Goal: Communication & Community: Answer question/provide support

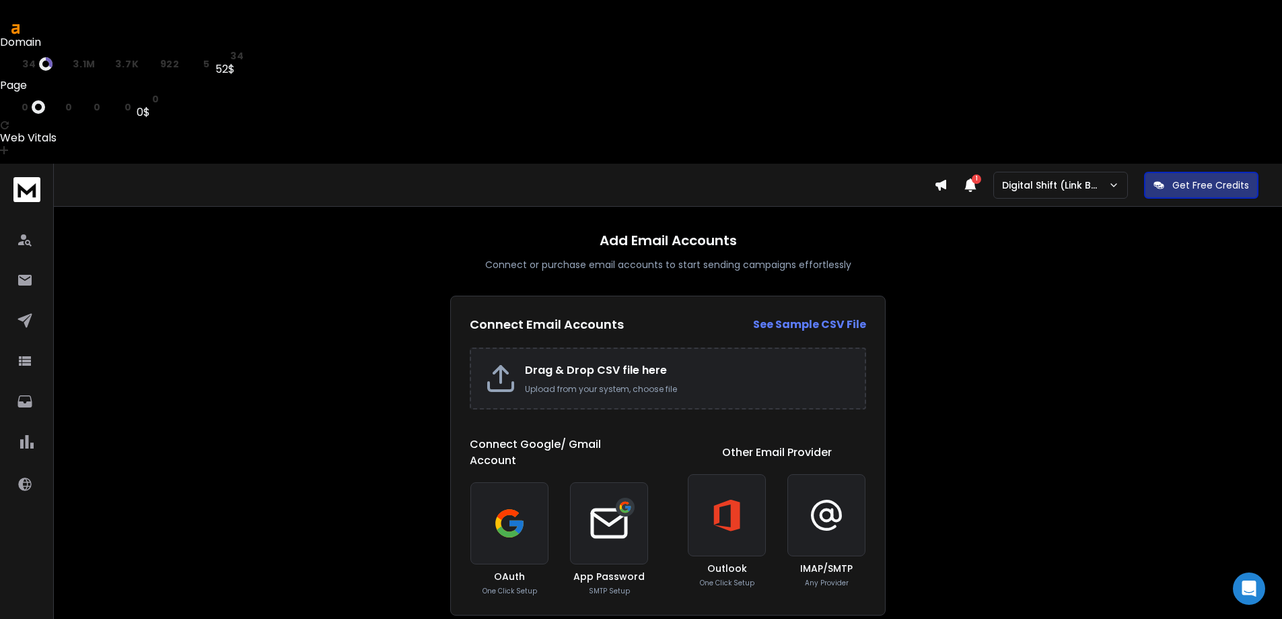
click at [28, 177] on img at bounding box center [26, 189] width 27 height 25
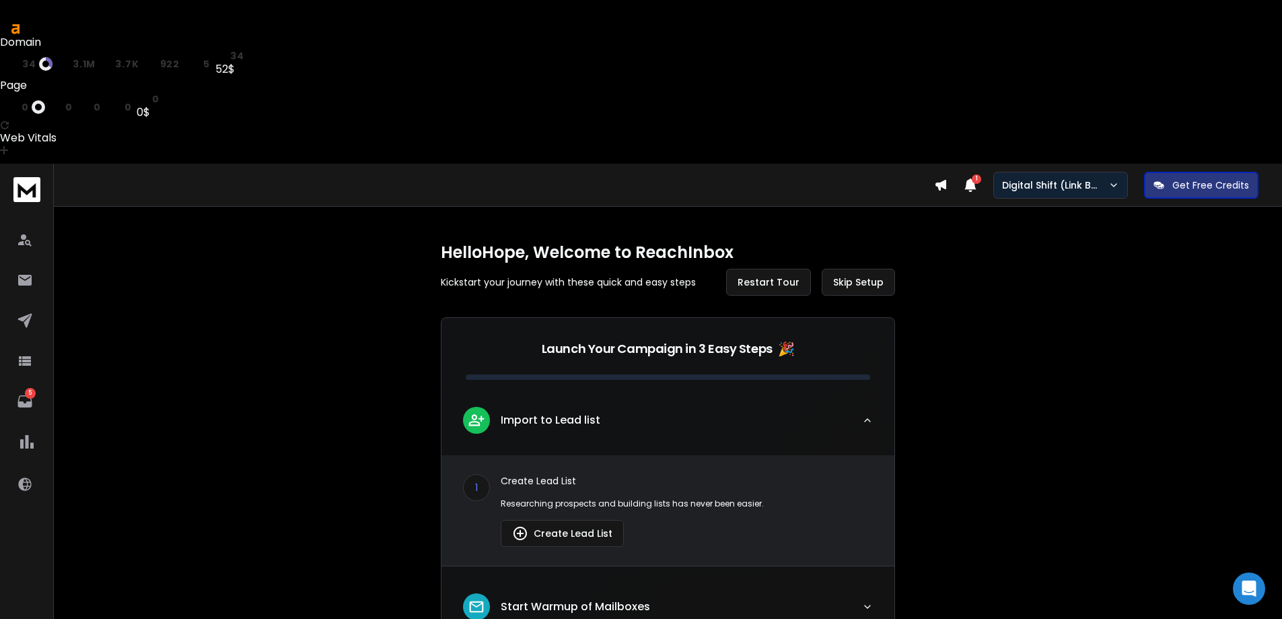
click at [1082, 178] on p "Digital Shift (Link Building)" at bounding box center [1055, 184] width 106 height 13
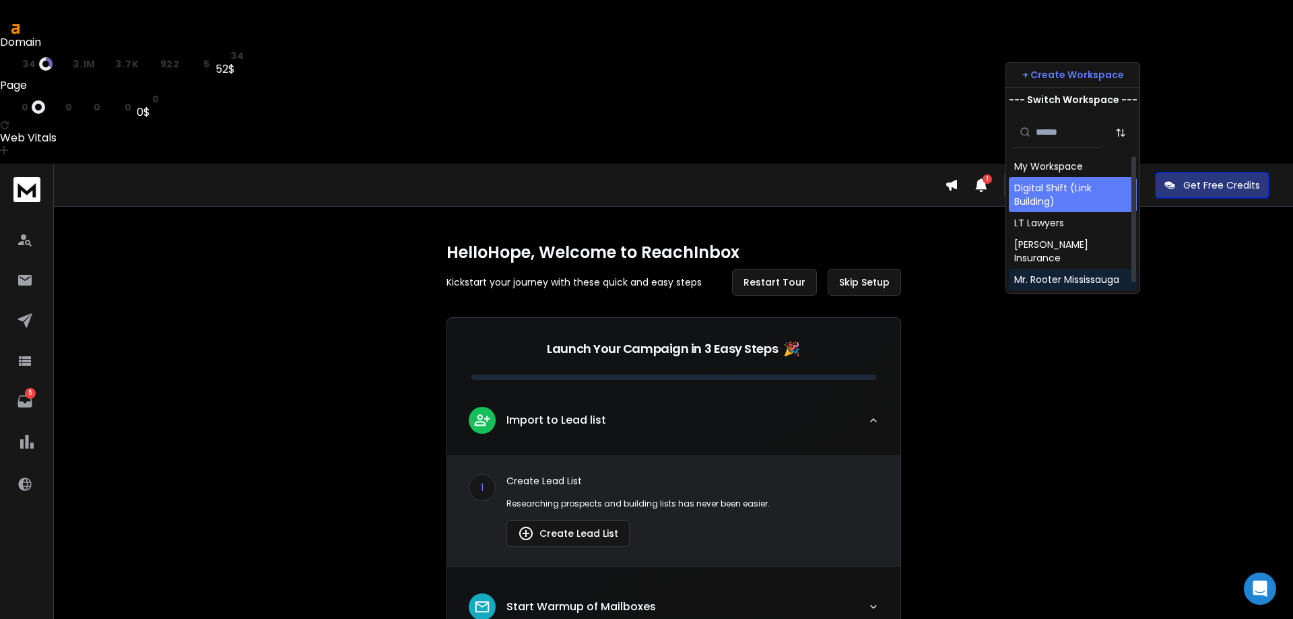
click at [1077, 273] on div "Mr. Rooter Mississauga" at bounding box center [1066, 279] width 105 height 13
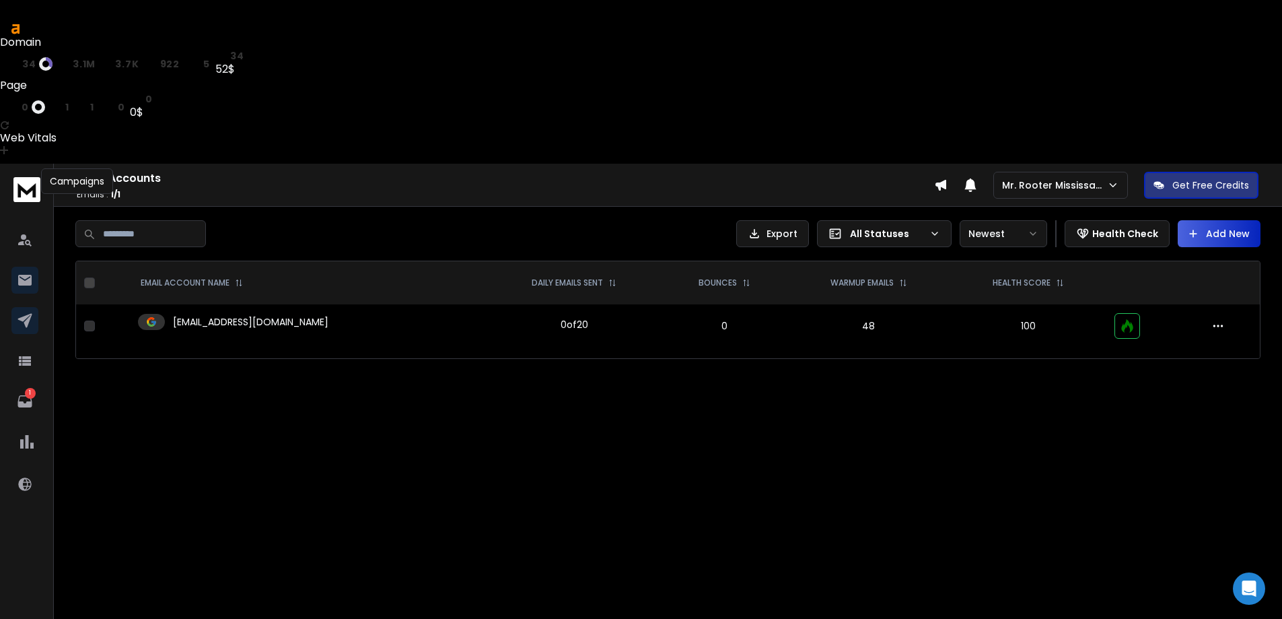
click at [25, 313] on icon at bounding box center [25, 320] width 14 height 14
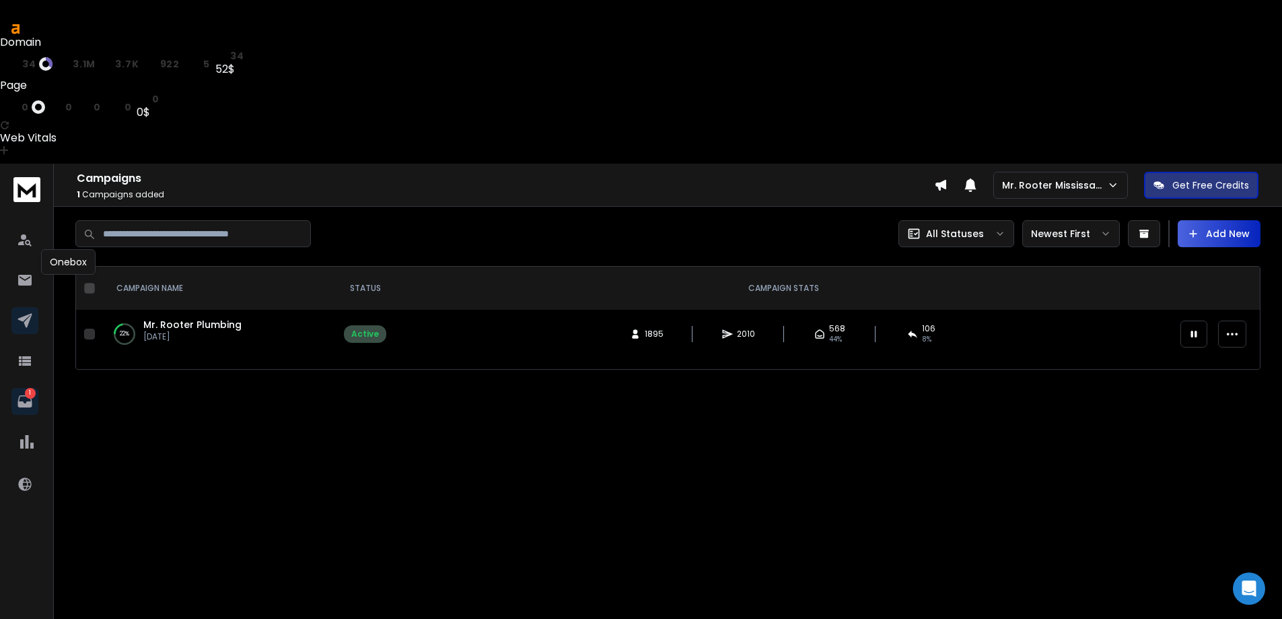
click at [19, 395] on icon at bounding box center [25, 401] width 14 height 12
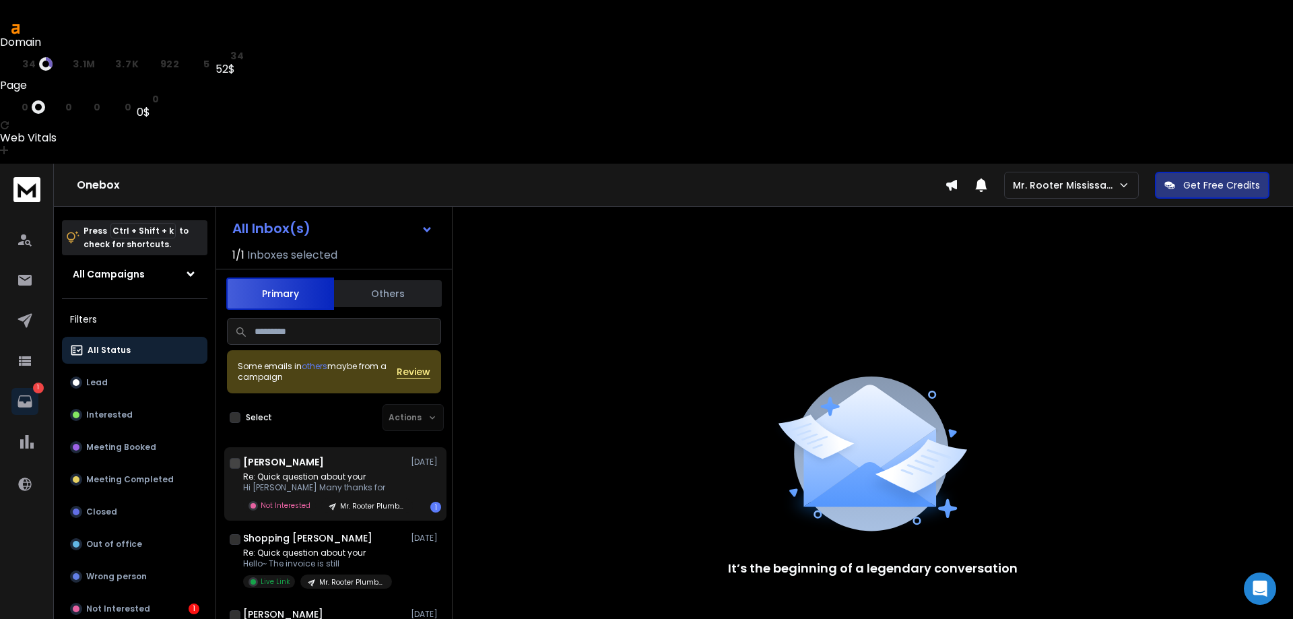
click at [365, 471] on p "Re: Quick question about your" at bounding box center [324, 476] width 162 height 11
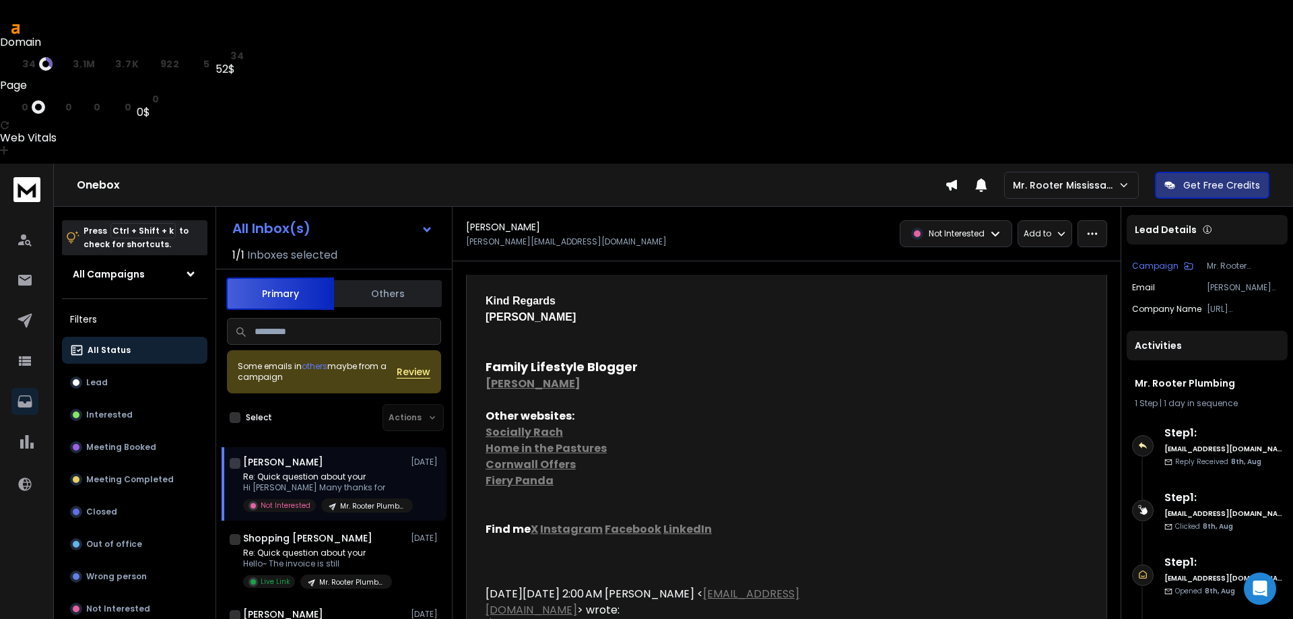
scroll to position [471, 0]
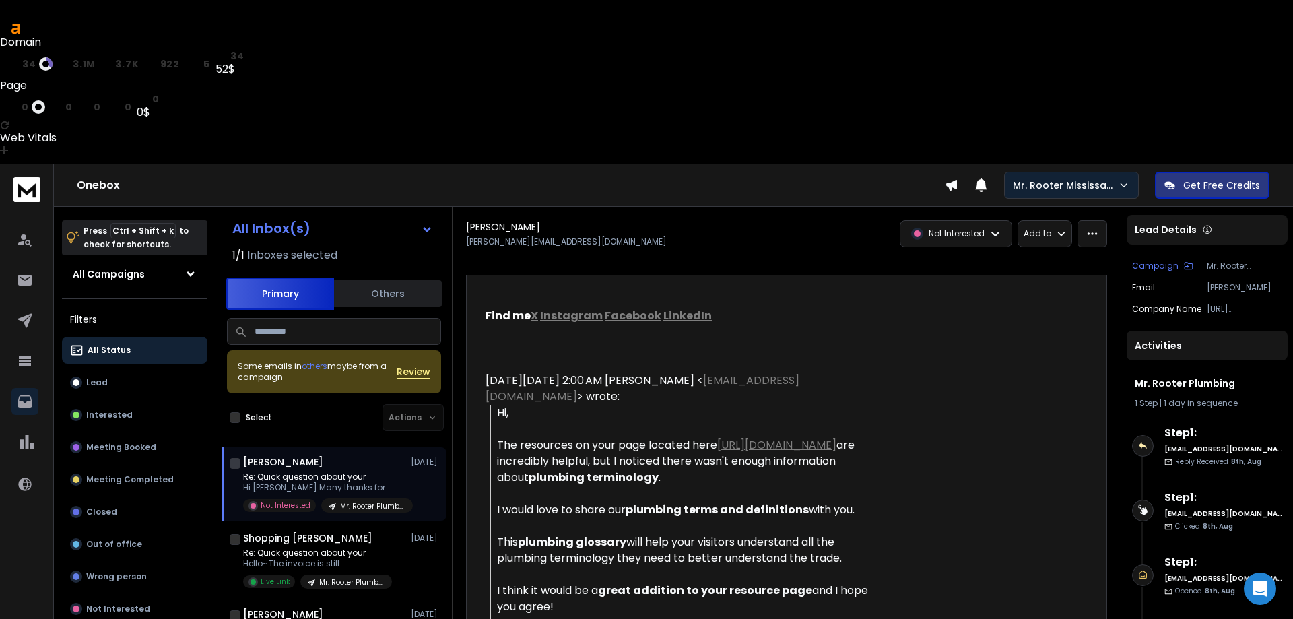
click at [1045, 178] on p "Mr. Rooter Mississauga" at bounding box center [1064, 184] width 105 height 13
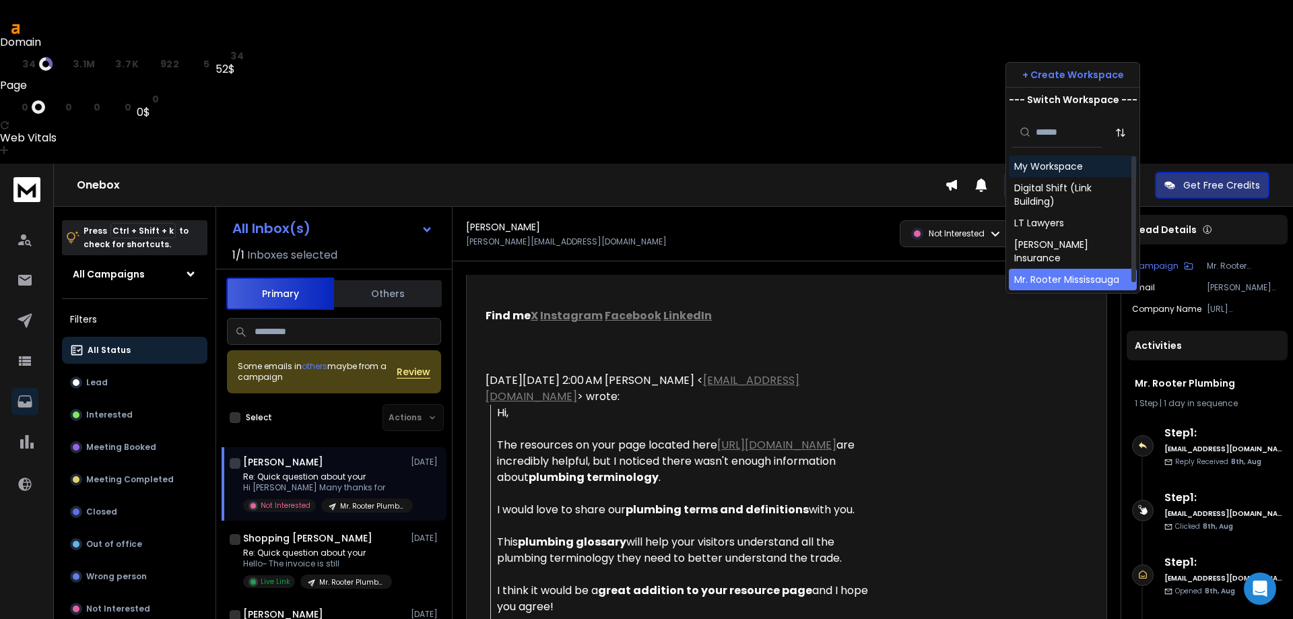
click at [1033, 165] on div "My Workspace" at bounding box center [1048, 166] width 69 height 13
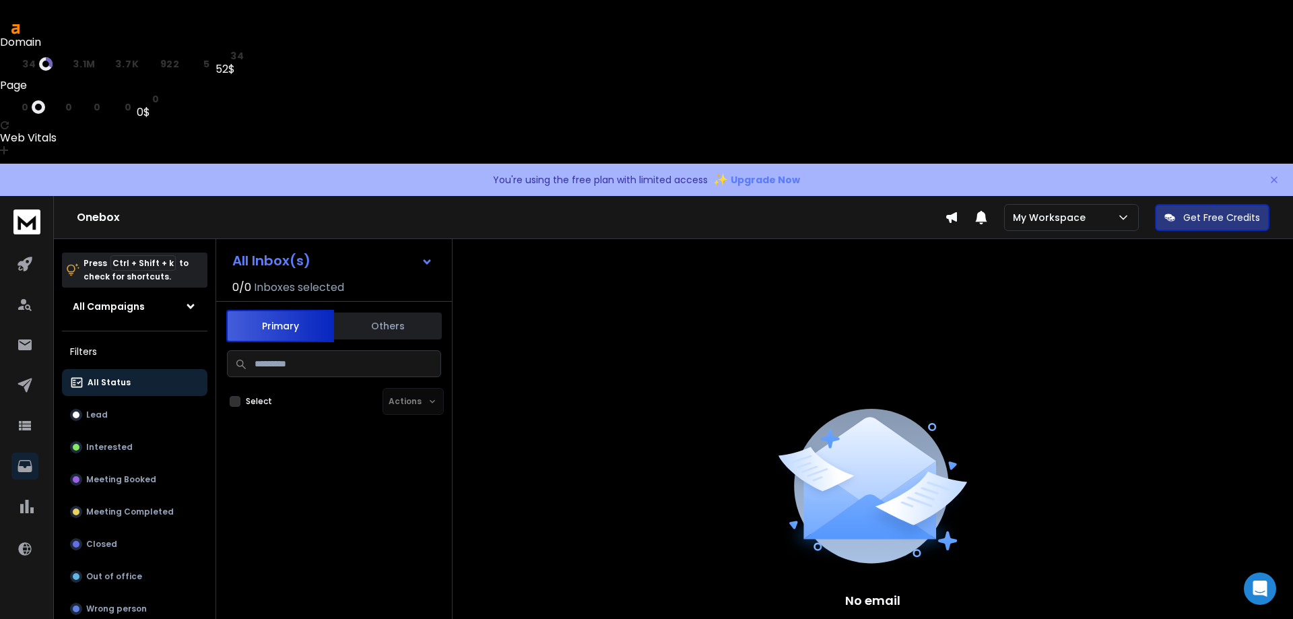
click at [1268, 164] on div "You're using the free plan with limited access ✨ Upgrade Now" at bounding box center [646, 180] width 1293 height 32
click at [1272, 177] on icon "Close notification" at bounding box center [1273, 179] width 5 height 5
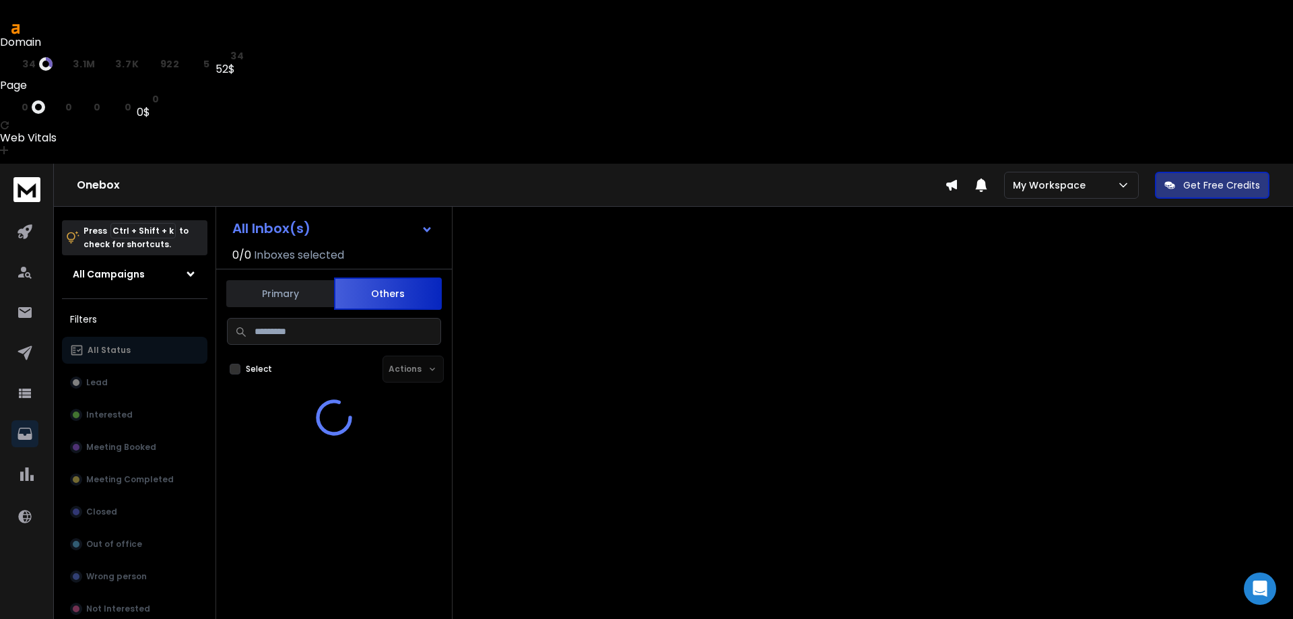
click at [391, 277] on button "Others" at bounding box center [388, 293] width 108 height 32
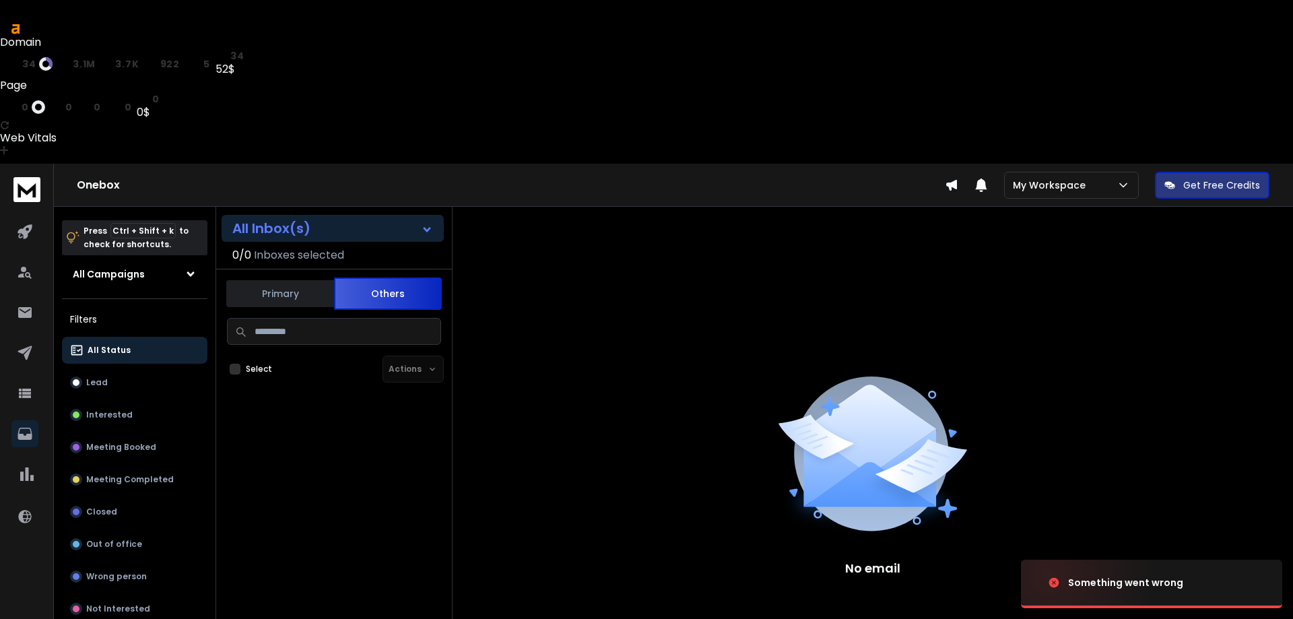
click at [428, 227] on icon at bounding box center [426, 229] width 7 height 5
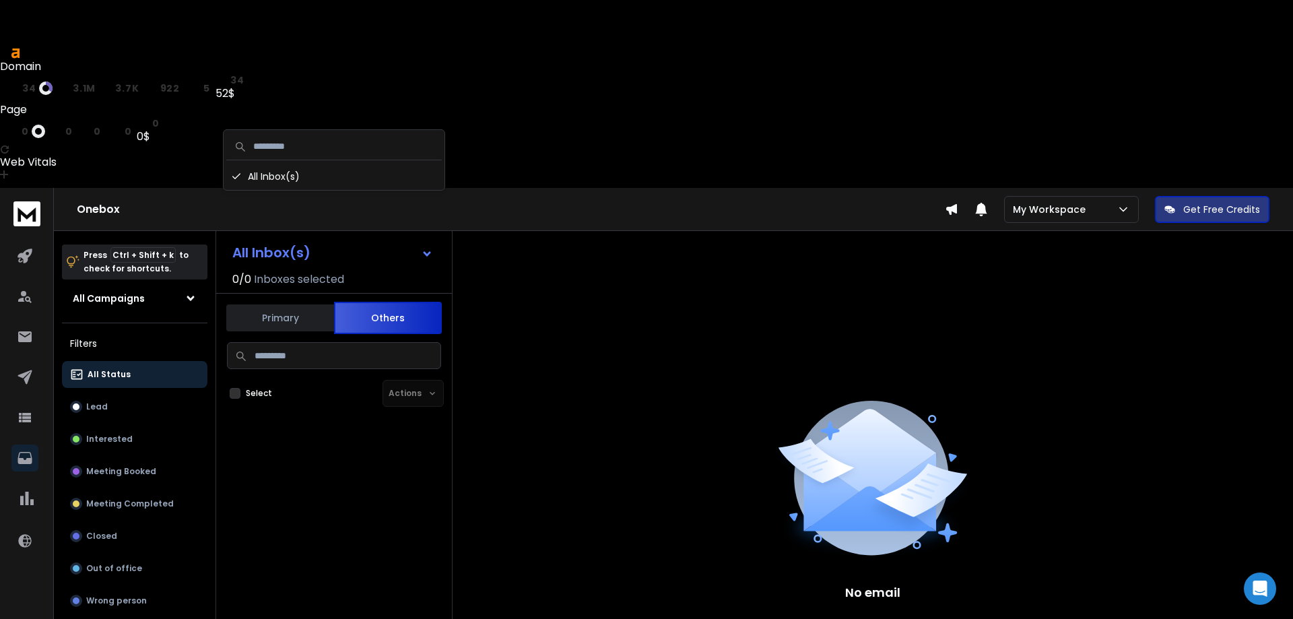
click at [577, 231] on div "No email" at bounding box center [872, 494] width 840 height 526
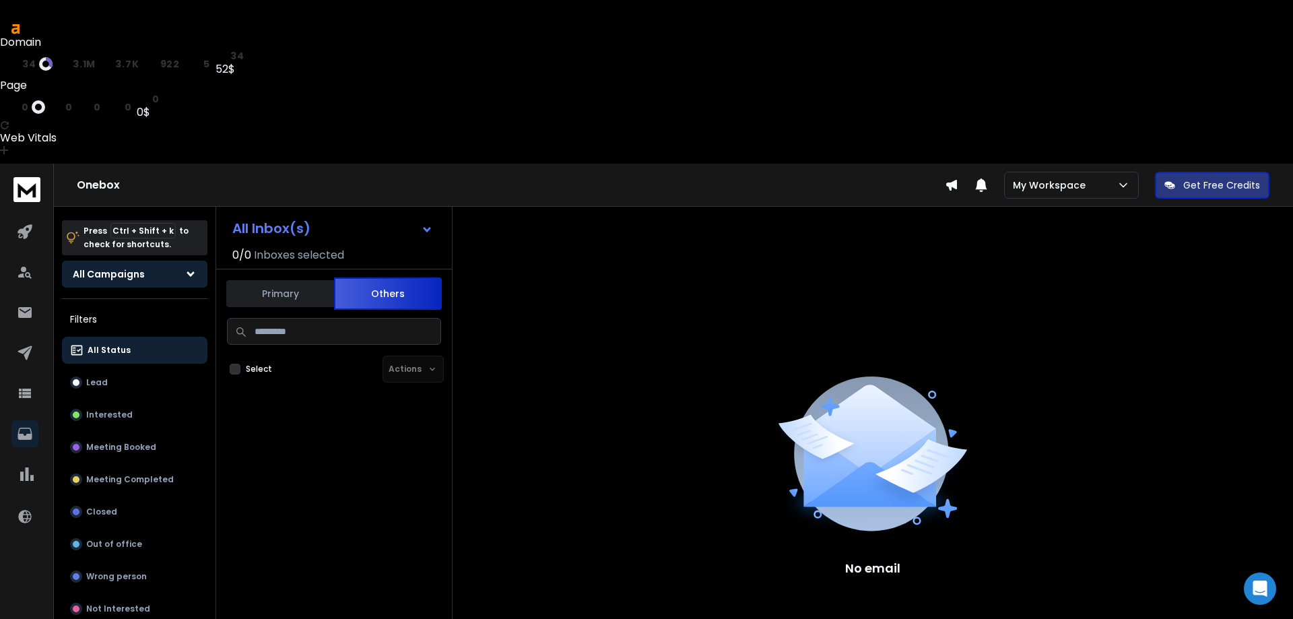
click at [125, 261] on button "All Campaigns" at bounding box center [134, 274] width 145 height 27
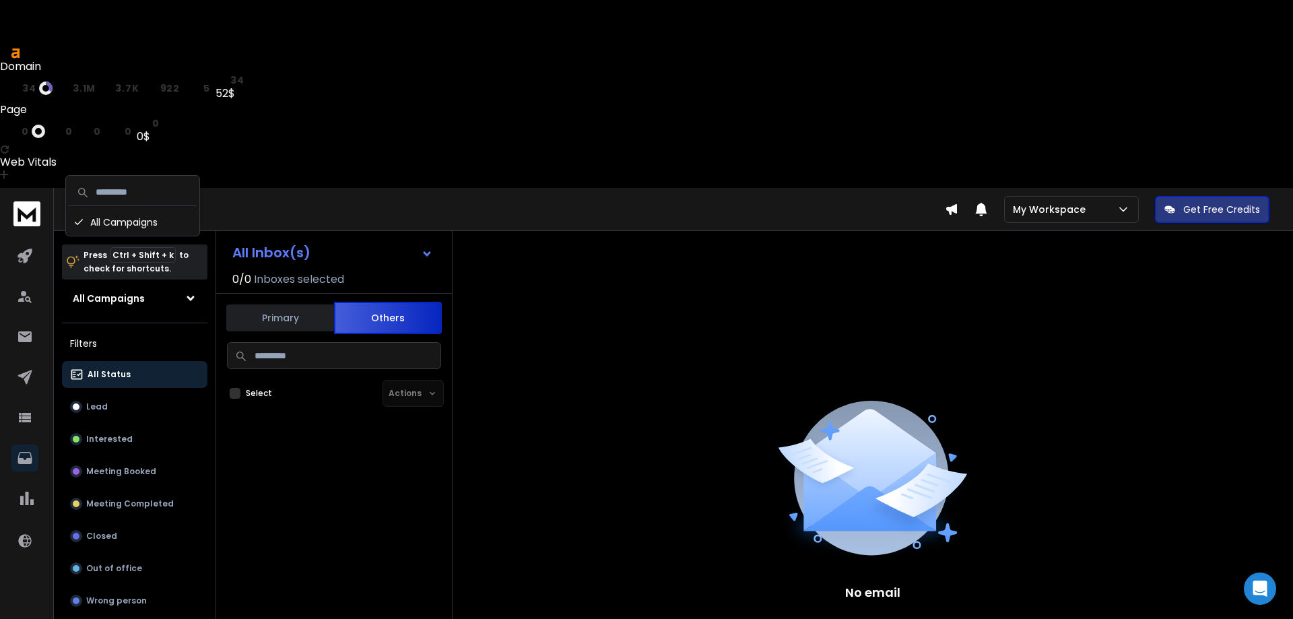
click at [565, 231] on div "No email" at bounding box center [872, 494] width 840 height 526
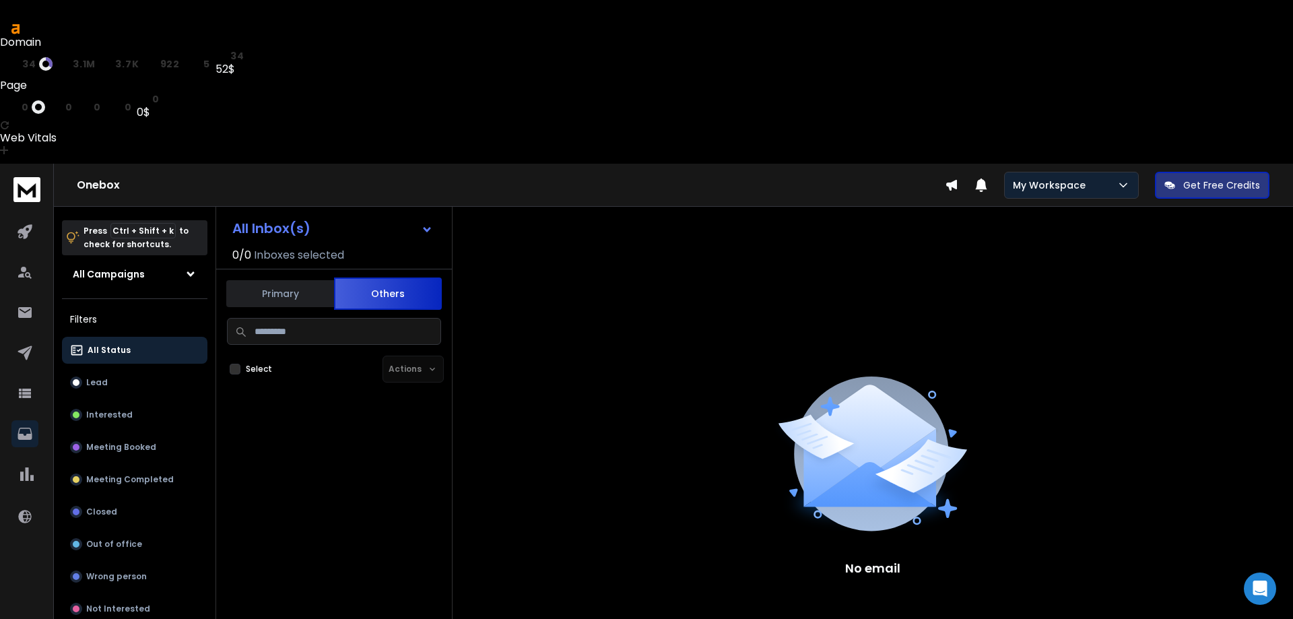
click at [1054, 178] on p "My Workspace" at bounding box center [1051, 184] width 78 height 13
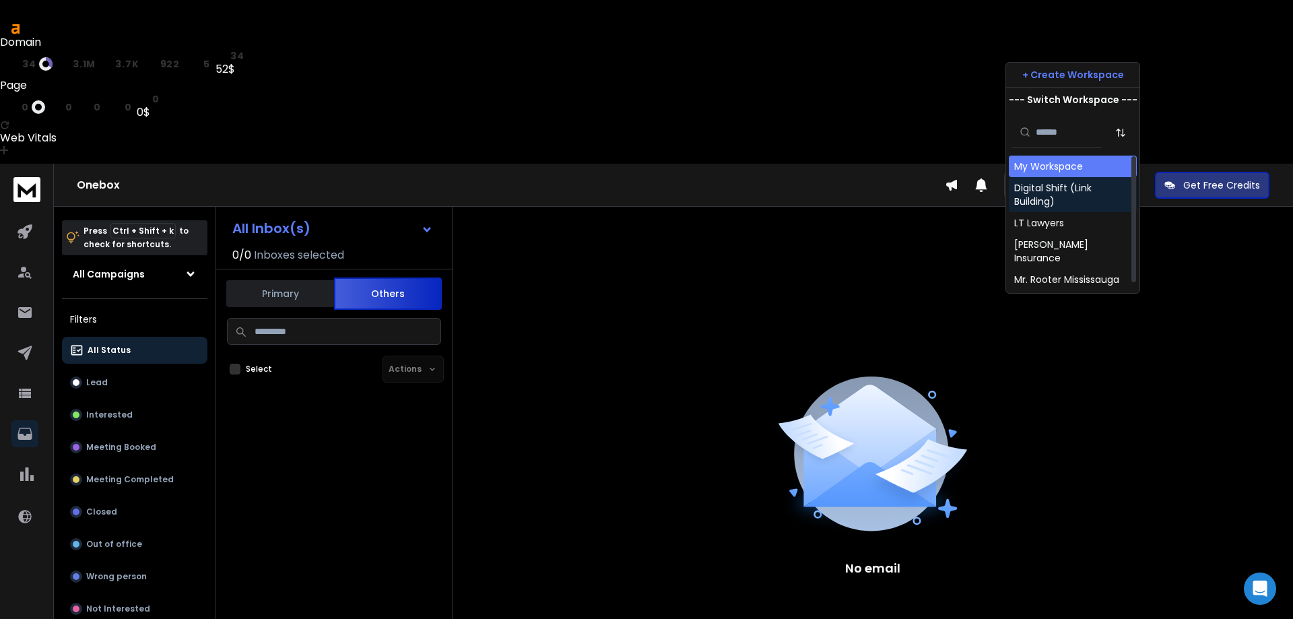
click at [1027, 199] on div "Digital Shift (Link Building)" at bounding box center [1072, 194] width 117 height 27
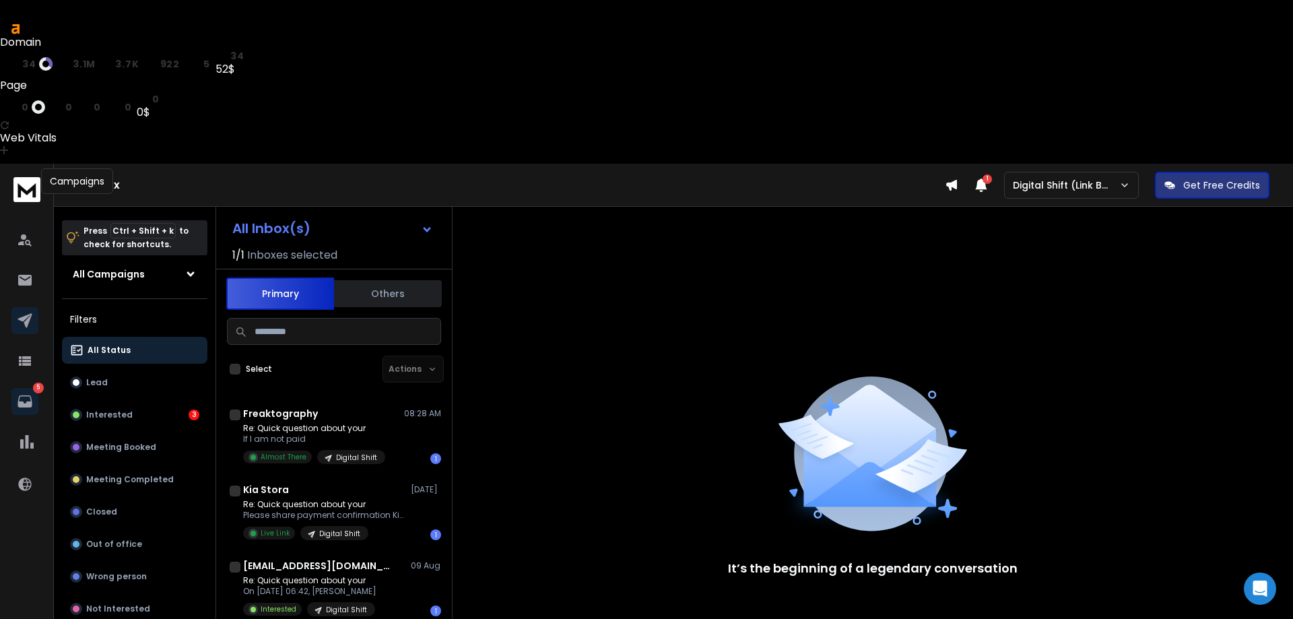
click at [25, 312] on icon at bounding box center [25, 320] width 16 height 16
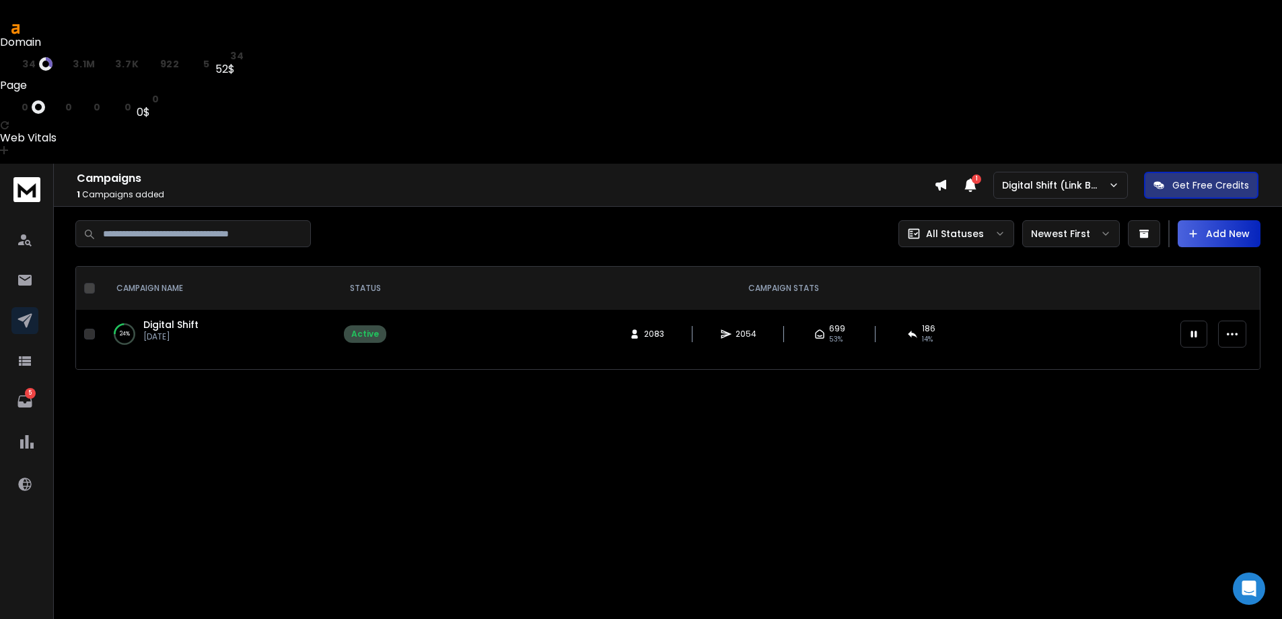
click at [1235, 327] on icon "button" at bounding box center [1232, 333] width 13 height 13
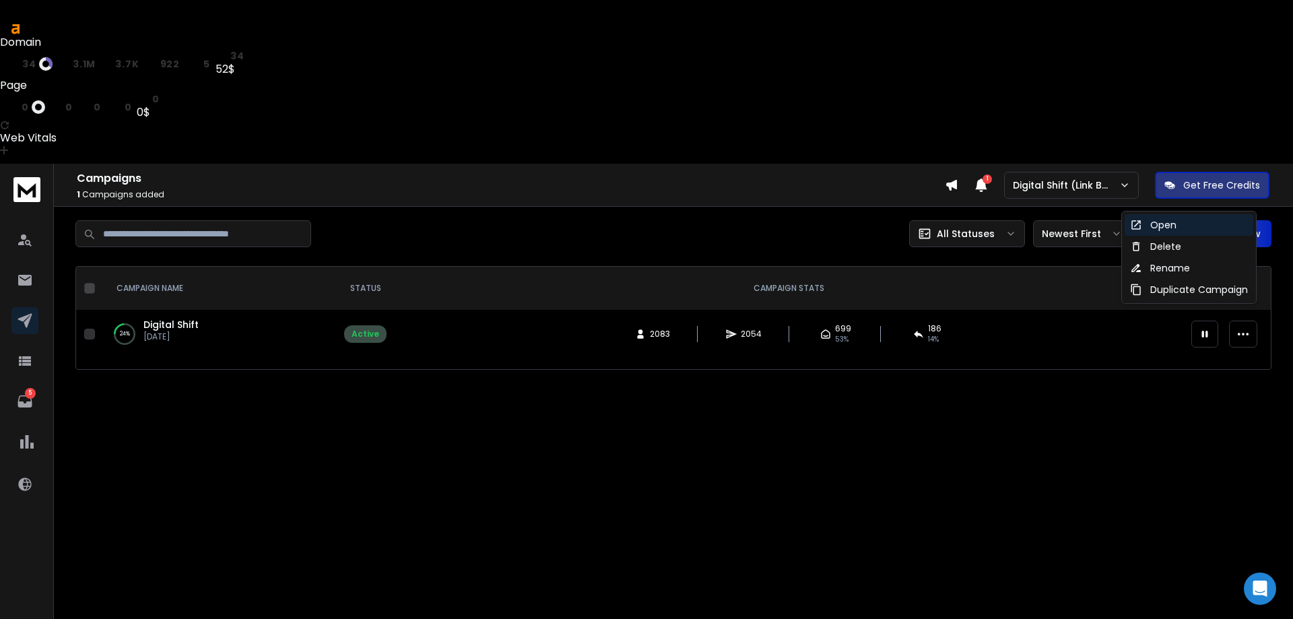
click at [1173, 223] on div "Open" at bounding box center [1153, 224] width 46 height 13
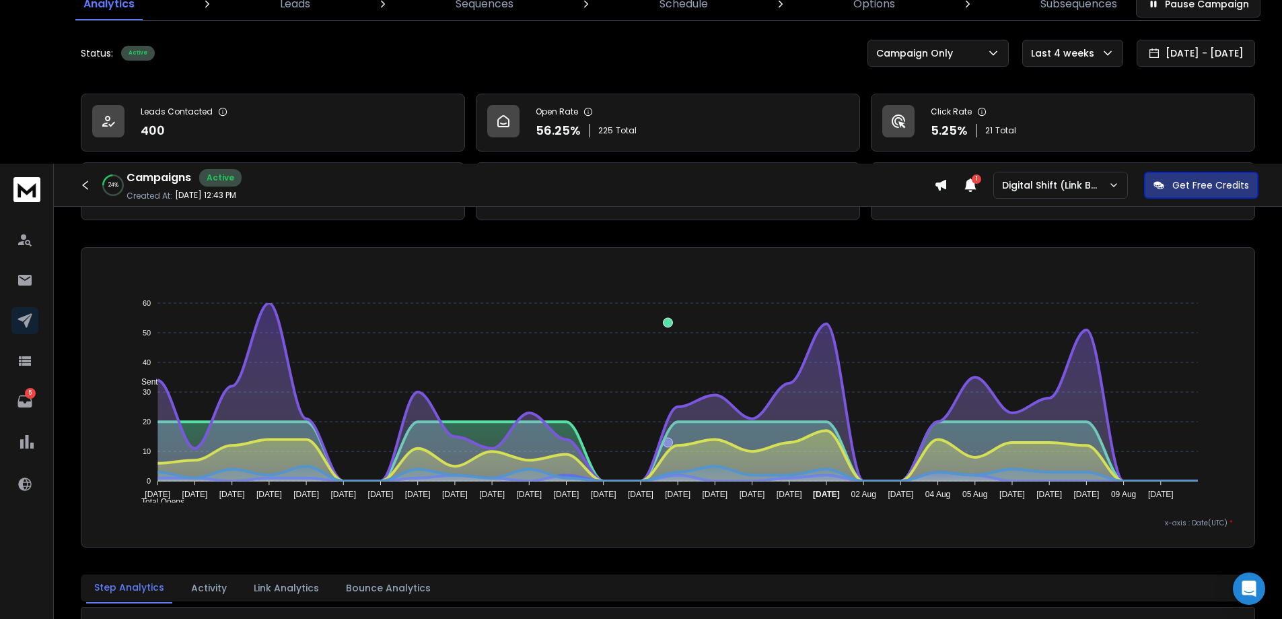
scroll to position [277, 0]
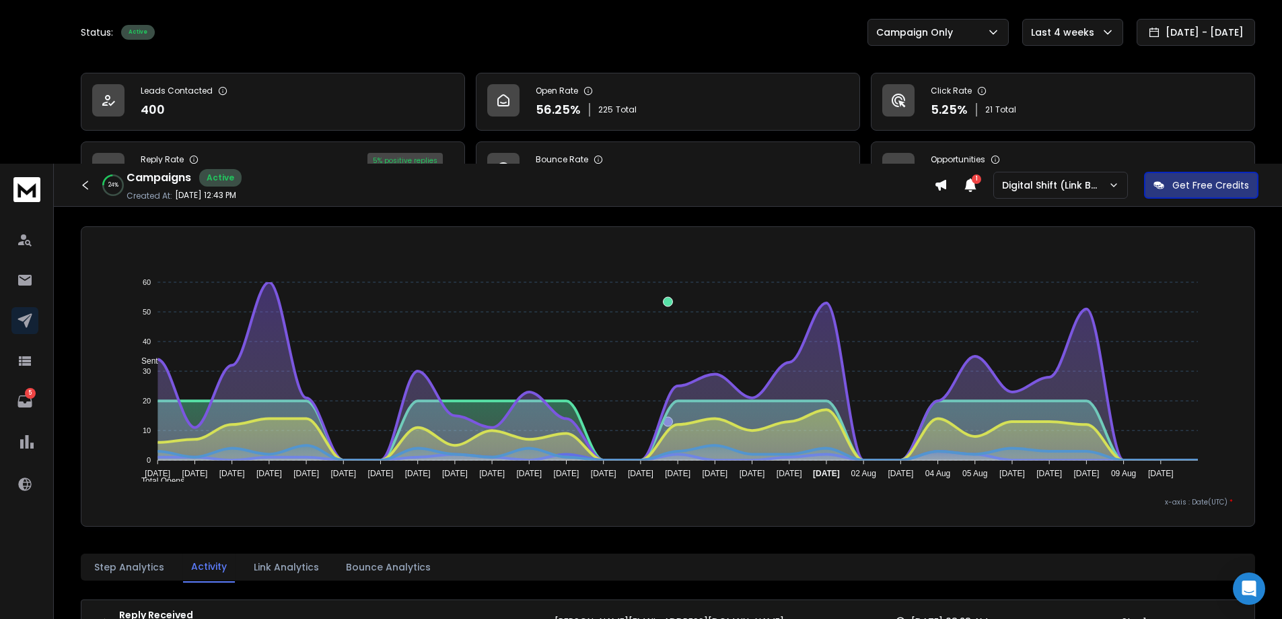
click at [207, 551] on button "Activity" at bounding box center [209, 566] width 52 height 31
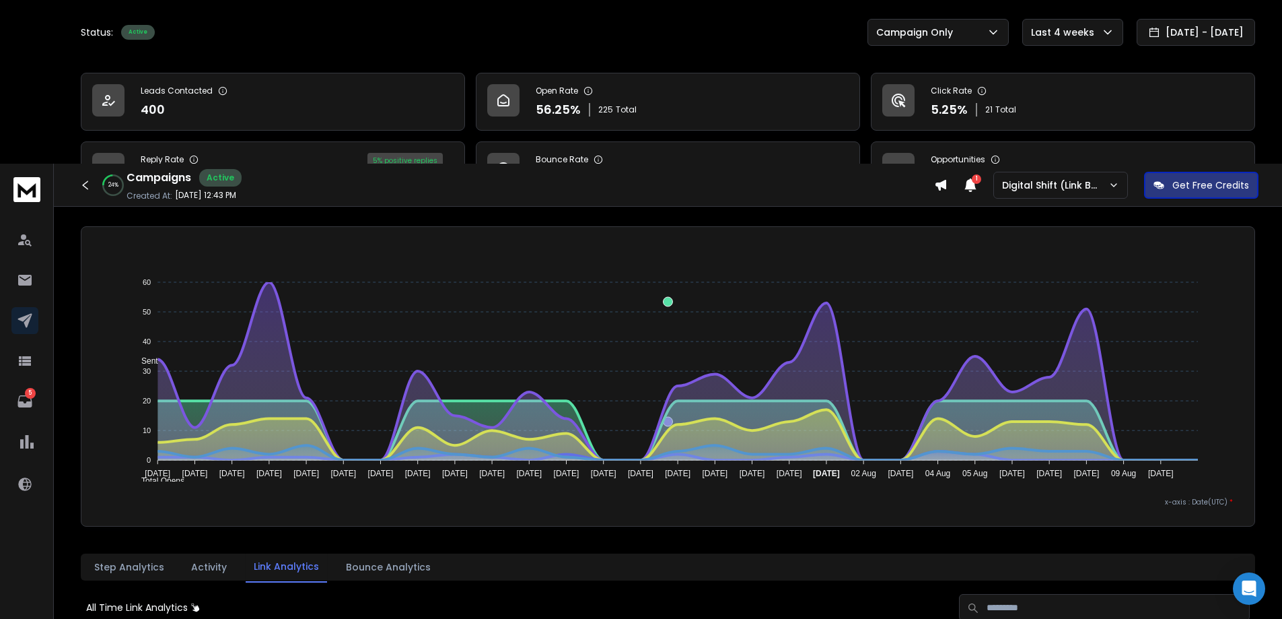
click at [296, 551] on button "Link Analytics" at bounding box center [286, 566] width 81 height 31
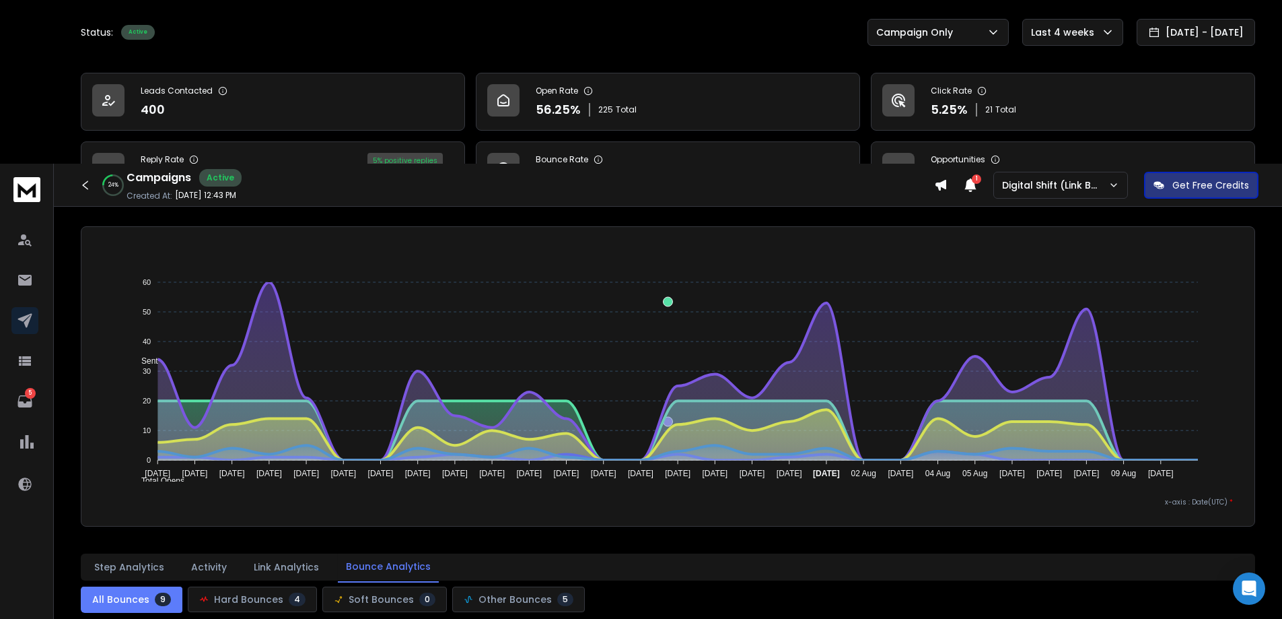
click at [401, 551] on button "Bounce Analytics" at bounding box center [388, 566] width 101 height 31
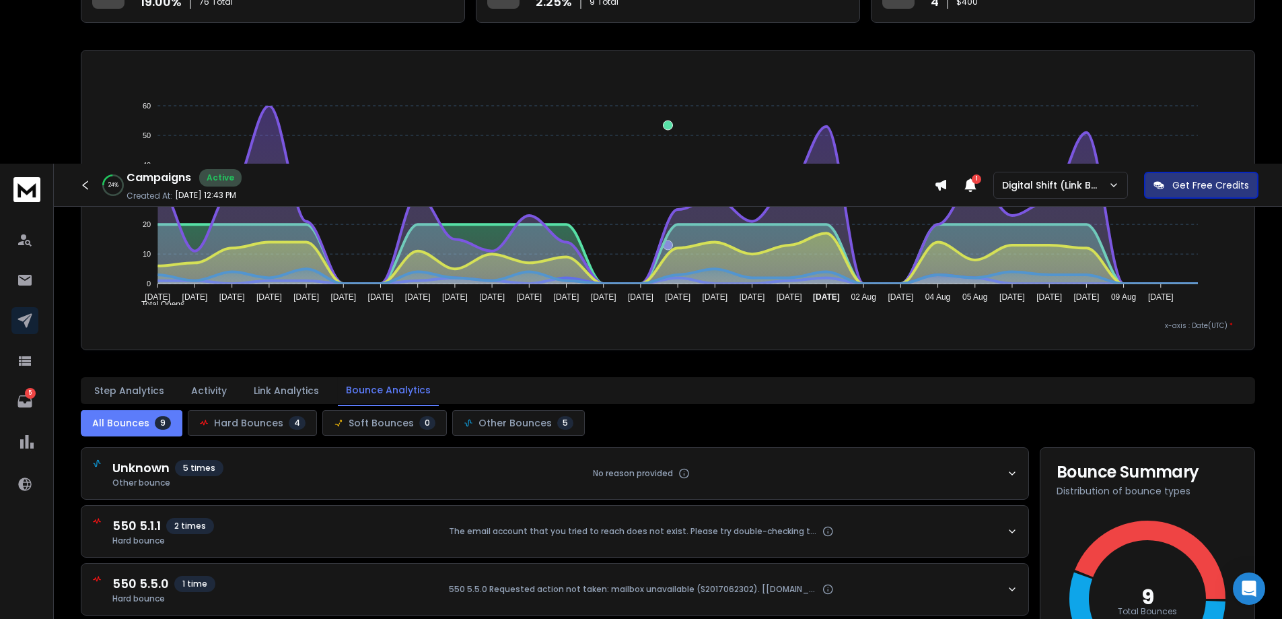
scroll to position [474, 0]
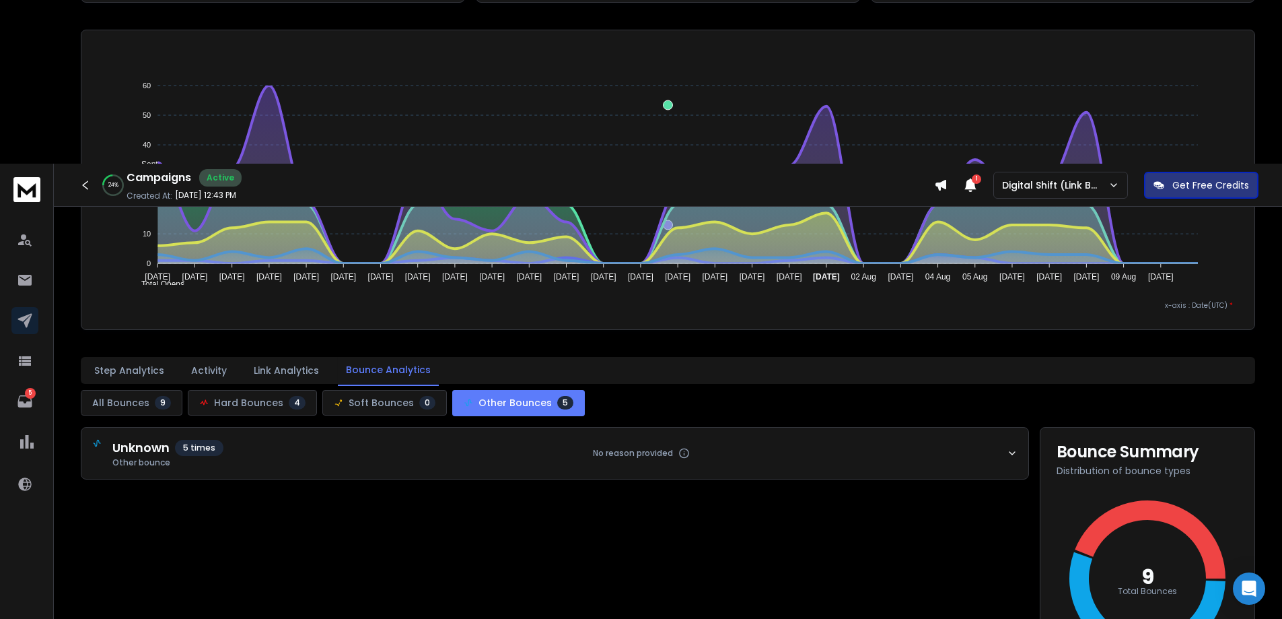
click at [486, 396] on span "Other Bounces" at bounding box center [515, 402] width 73 height 13
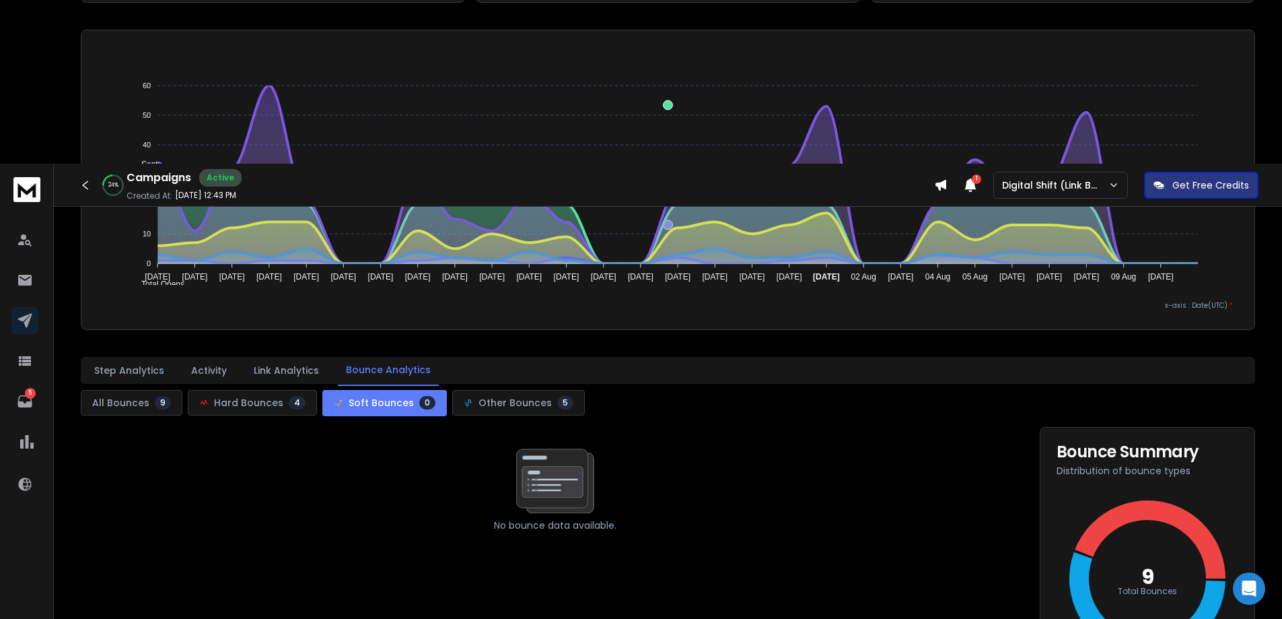
click at [385, 396] on span "Soft Bounces" at bounding box center [381, 402] width 65 height 13
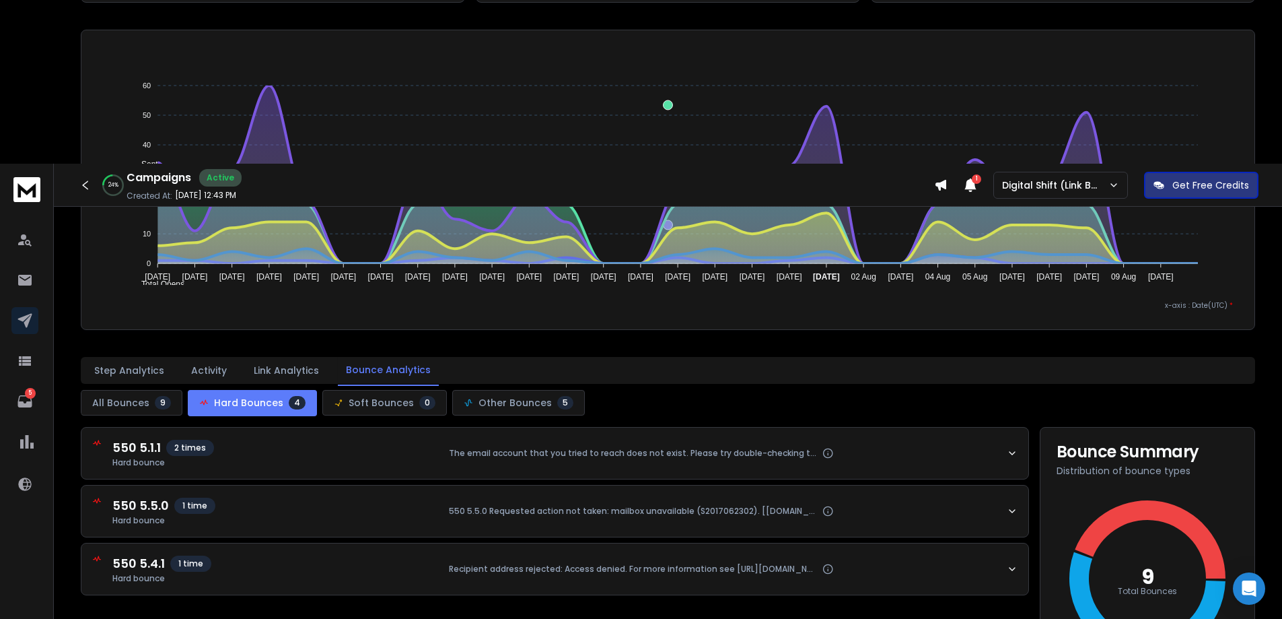
click at [250, 396] on span "Hard Bounces" at bounding box center [248, 402] width 69 height 13
click at [1015, 448] on icon "button" at bounding box center [1012, 453] width 11 height 11
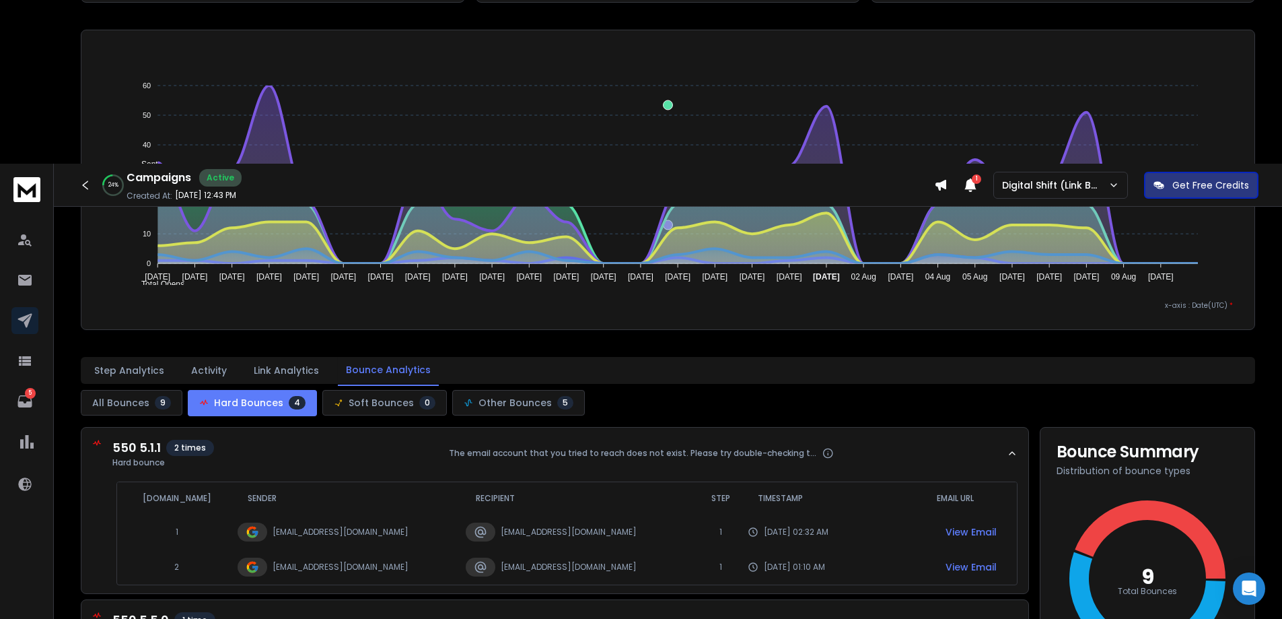
click at [1010, 618] on icon "button" at bounding box center [1012, 625] width 5 height 3
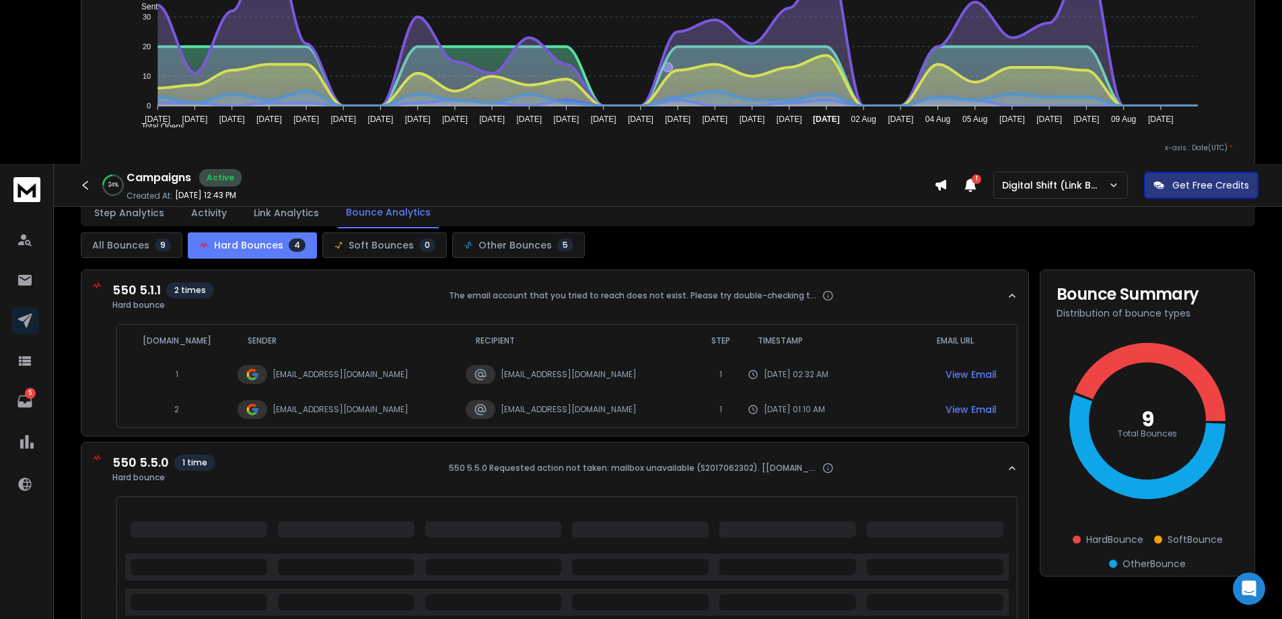
scroll to position [529, 0]
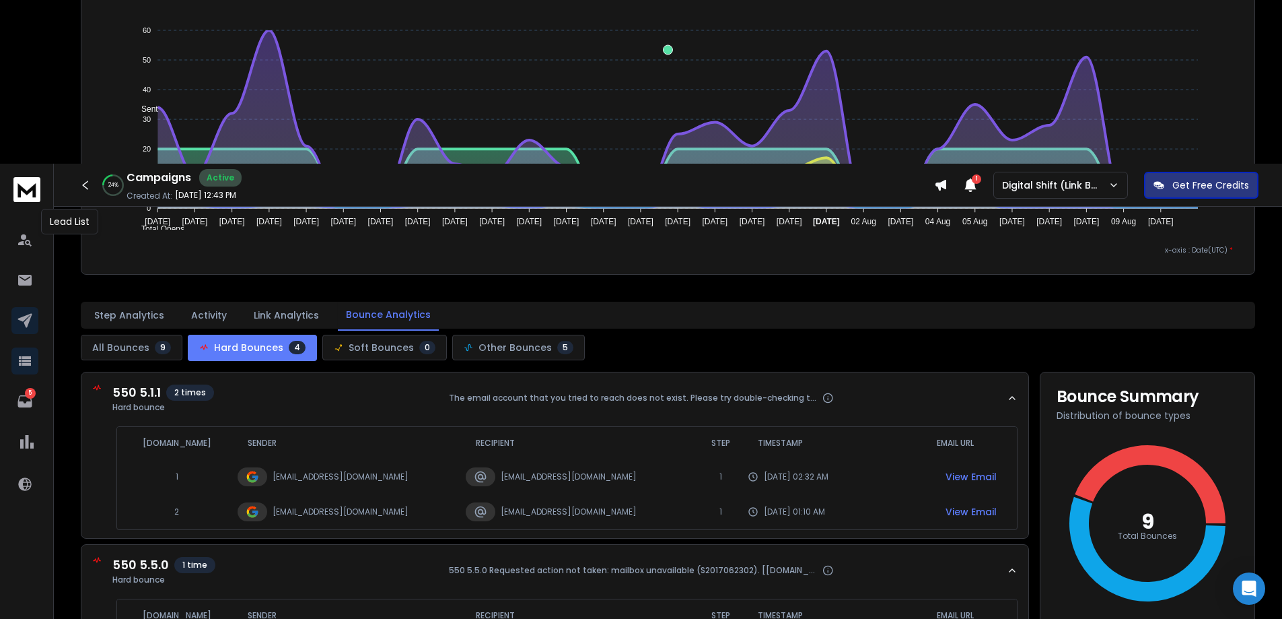
click at [26, 356] on icon at bounding box center [25, 360] width 12 height 9
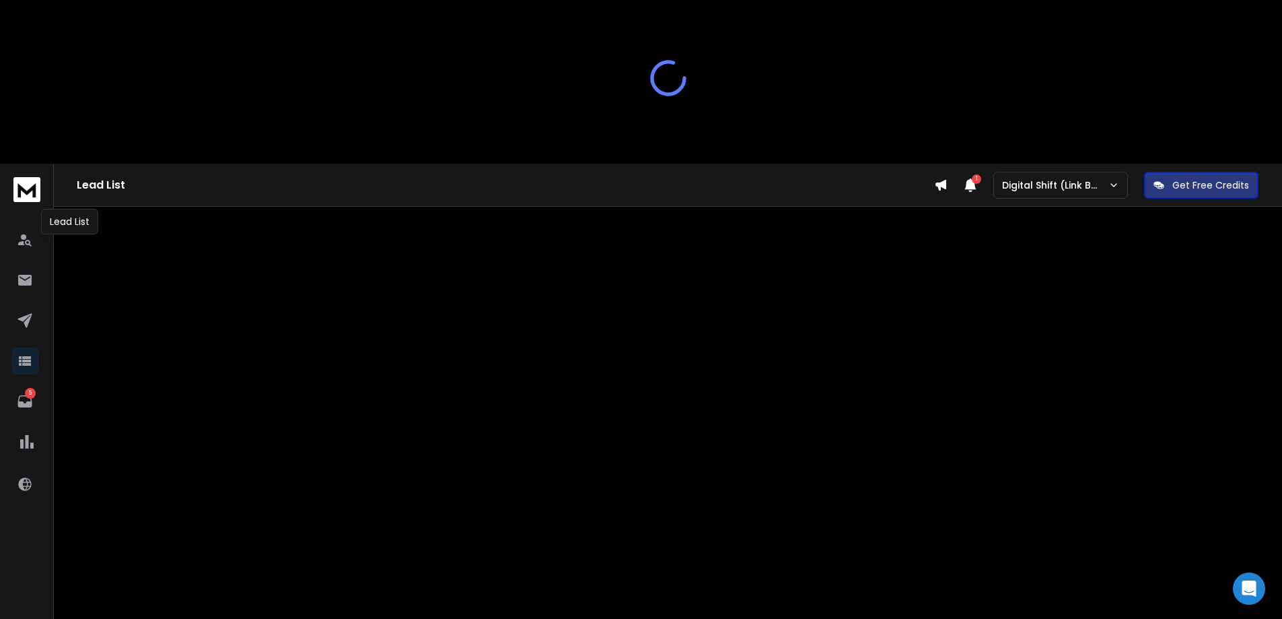
scroll to position [24, 0]
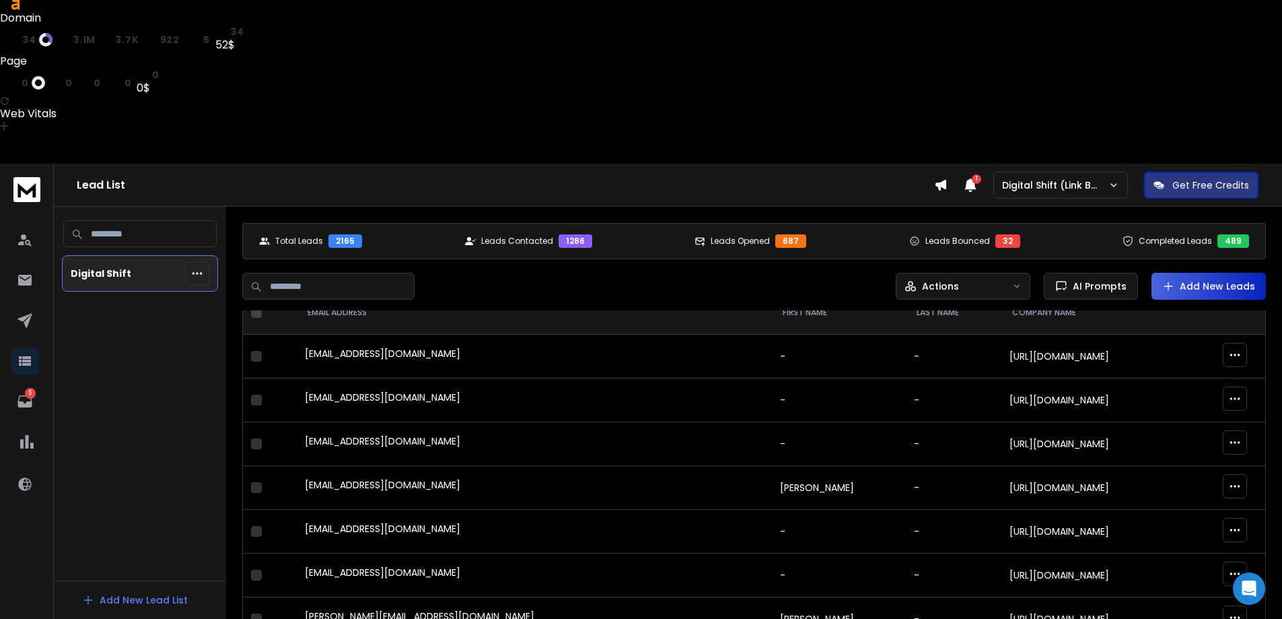
click at [504, 234] on div "Leads Contacted 1286" at bounding box center [528, 240] width 127 height 13
click at [565, 234] on div "1286" at bounding box center [576, 240] width 34 height 13
click at [29, 432] on icon at bounding box center [27, 442] width 20 height 20
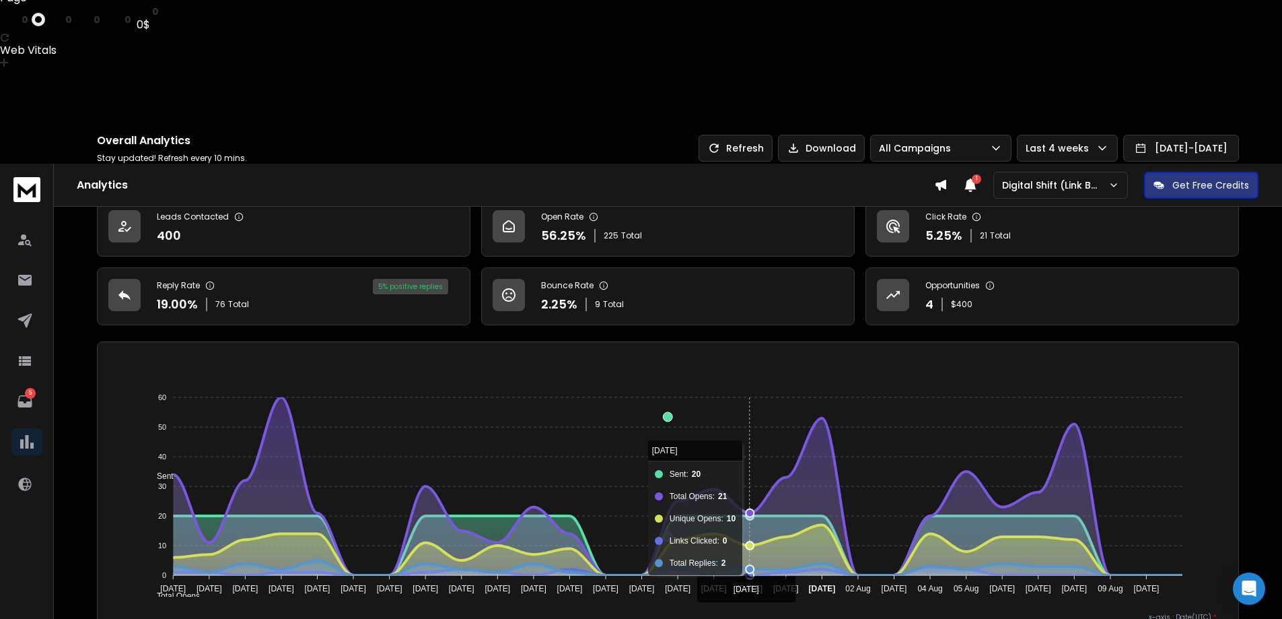
scroll to position [166, 0]
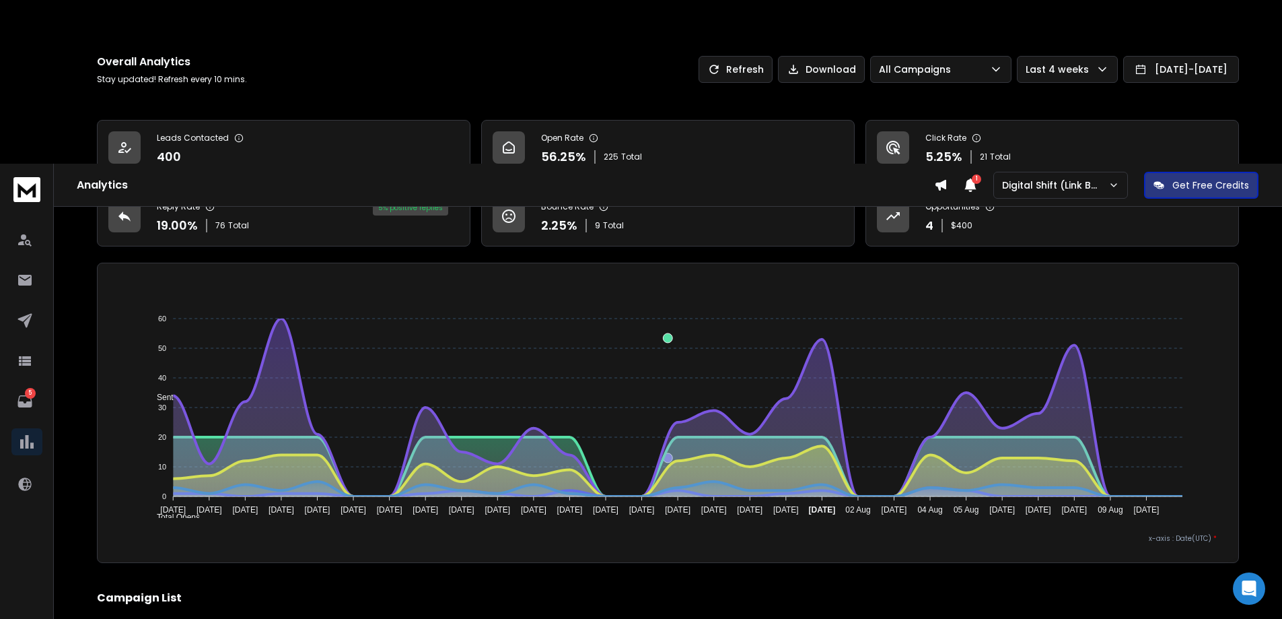
click at [21, 353] on icon at bounding box center [25, 361] width 16 height 16
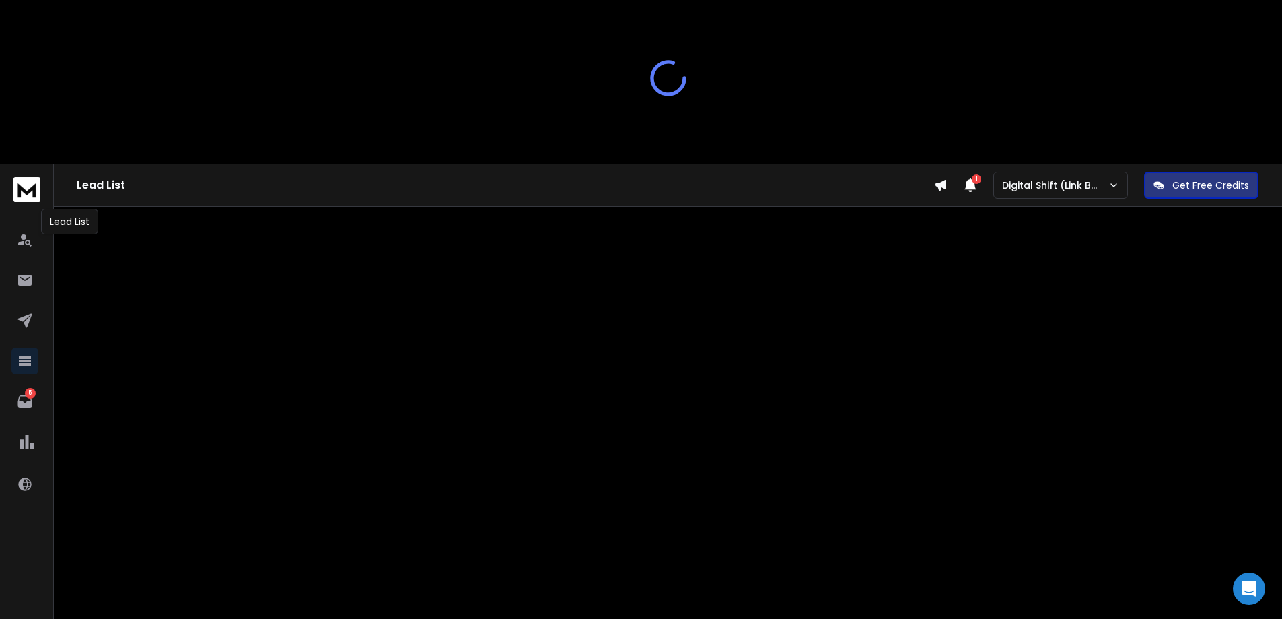
scroll to position [24, 0]
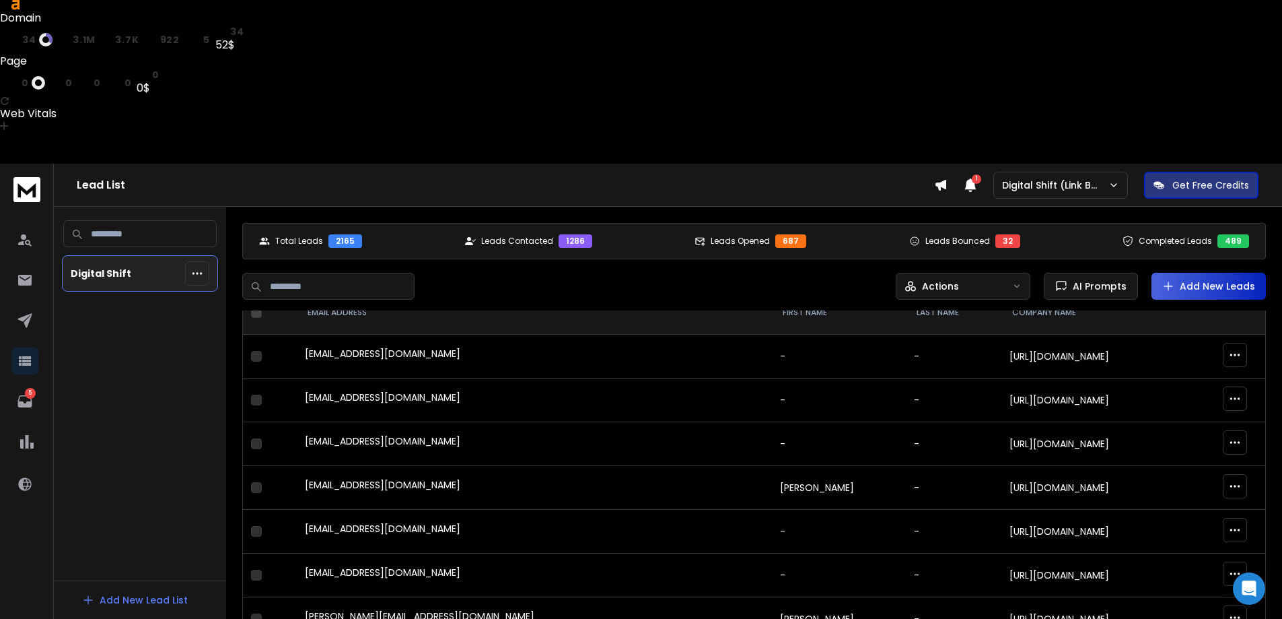
click at [26, 177] on img at bounding box center [26, 189] width 27 height 25
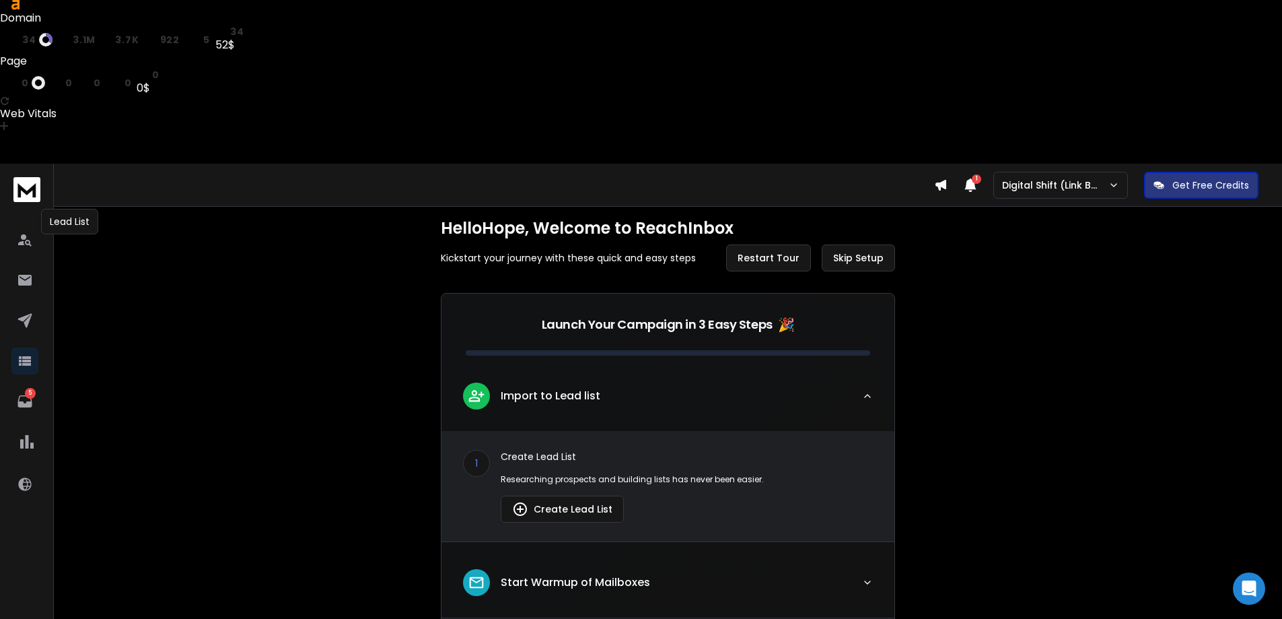
click at [27, 356] on icon at bounding box center [25, 360] width 12 height 9
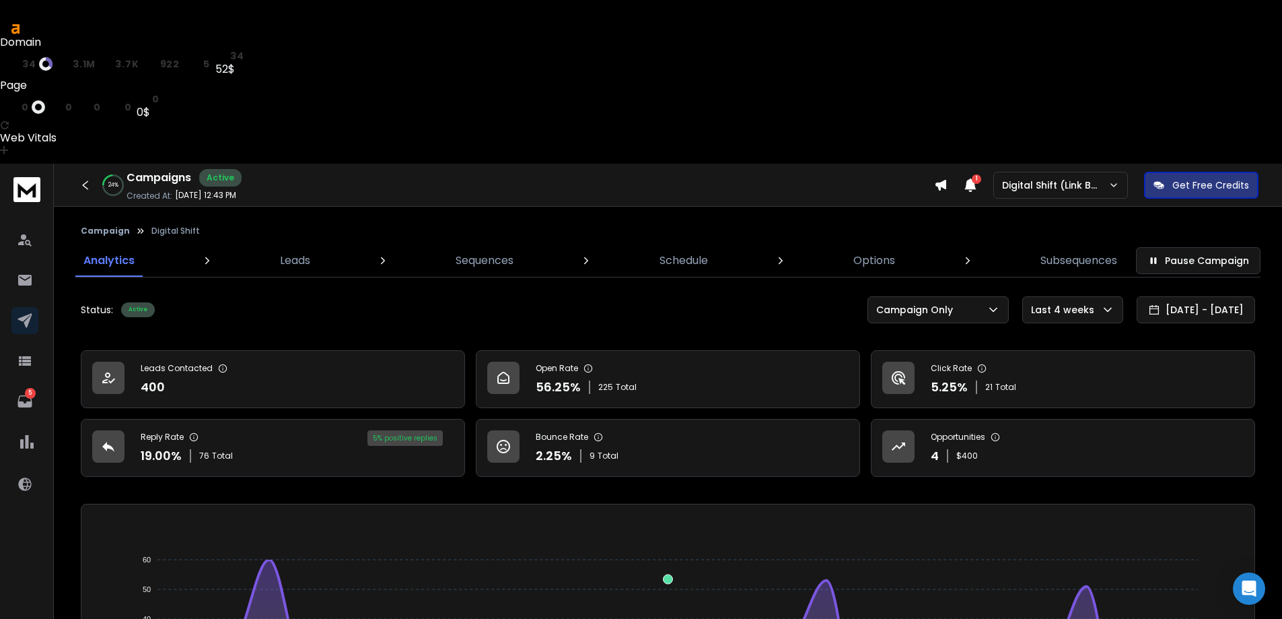
click at [291, 350] on link "Leads Contacted 400" at bounding box center [273, 379] width 384 height 58
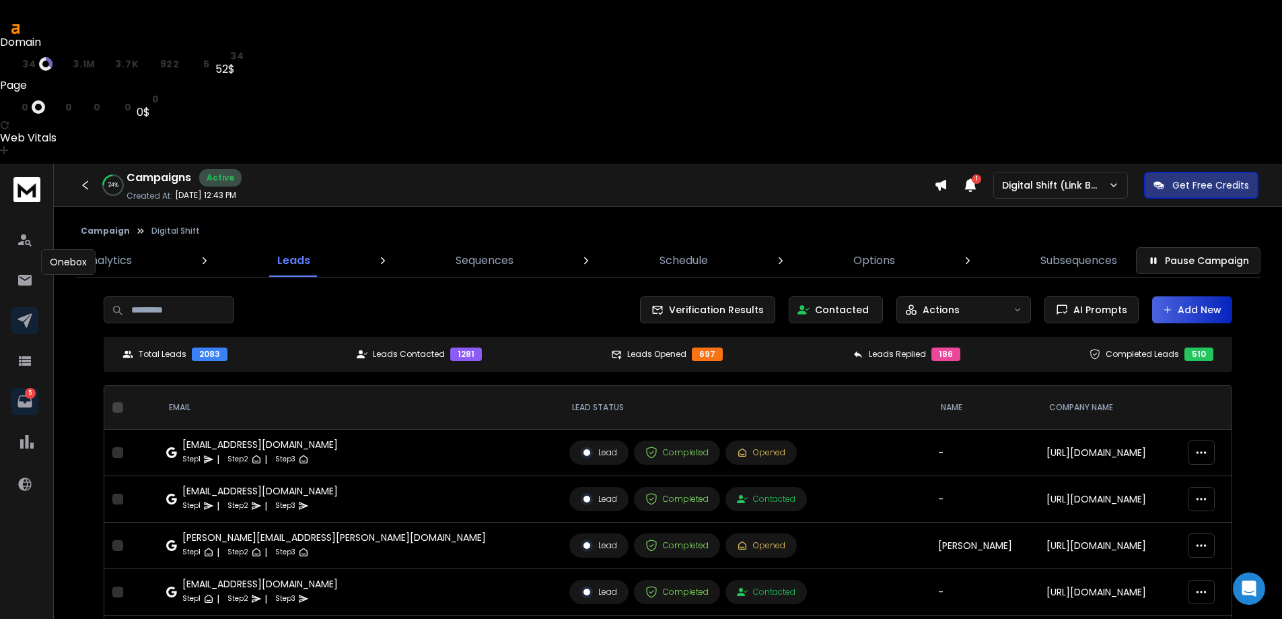
click at [23, 393] on icon at bounding box center [25, 401] width 16 height 16
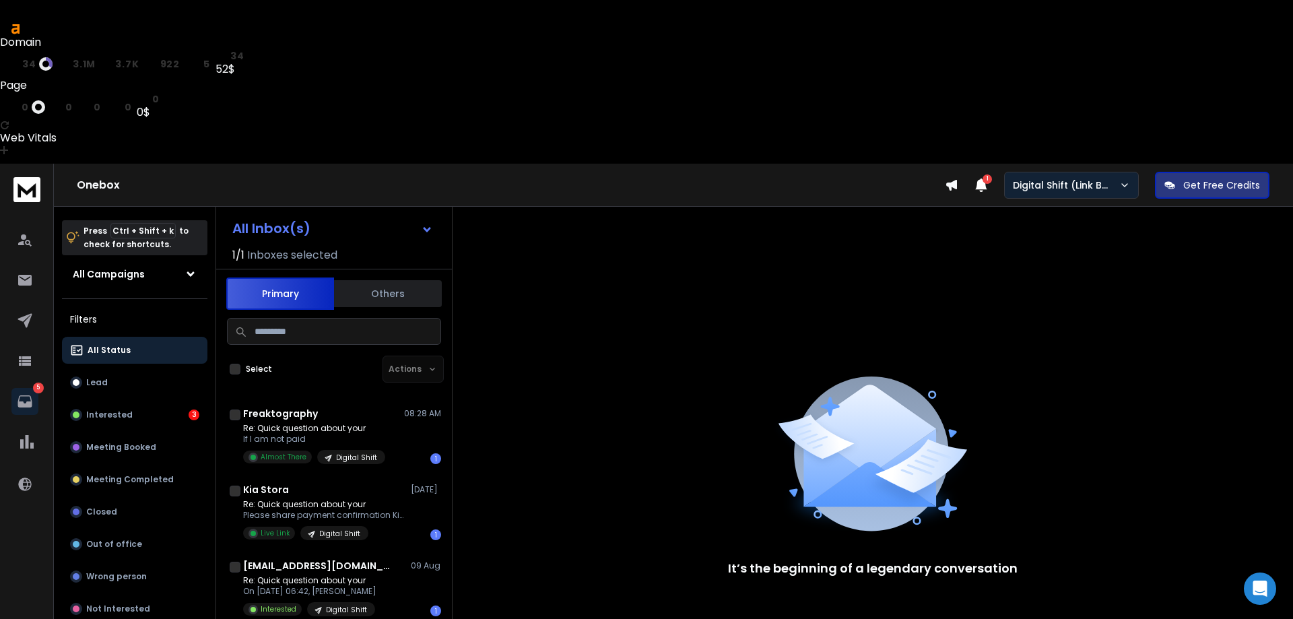
click at [1095, 178] on p "Digital Shift (Link Building)" at bounding box center [1065, 184] width 106 height 13
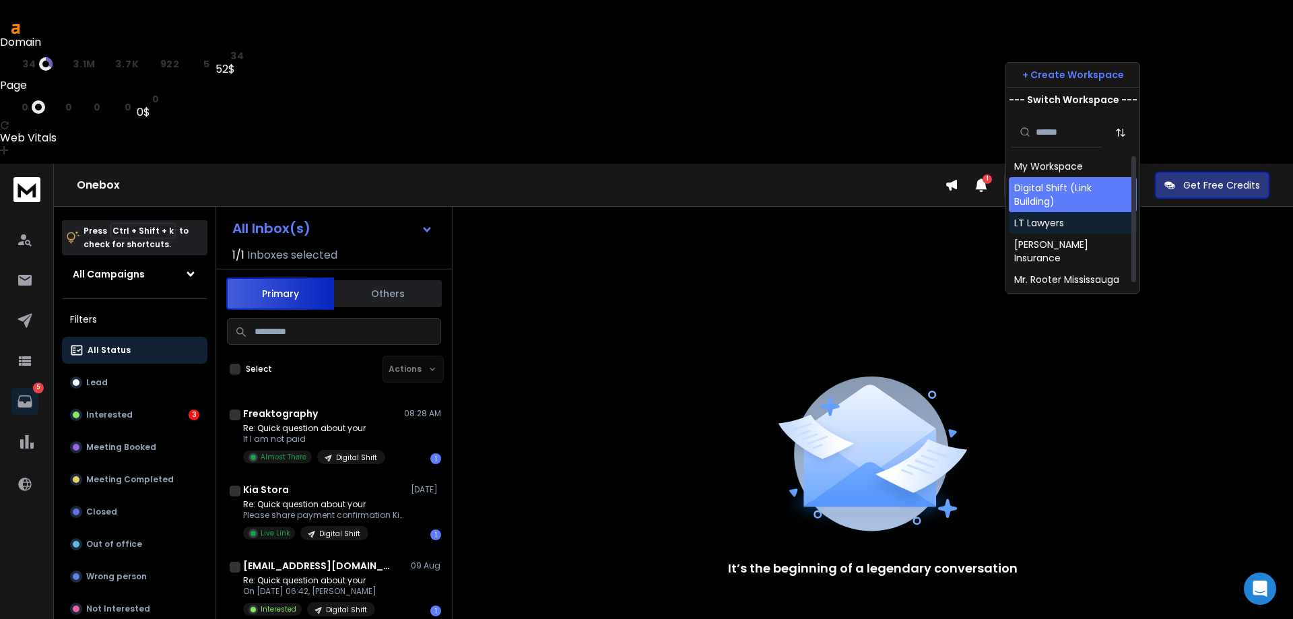
click at [1043, 220] on div "LT Lawyers" at bounding box center [1039, 222] width 50 height 13
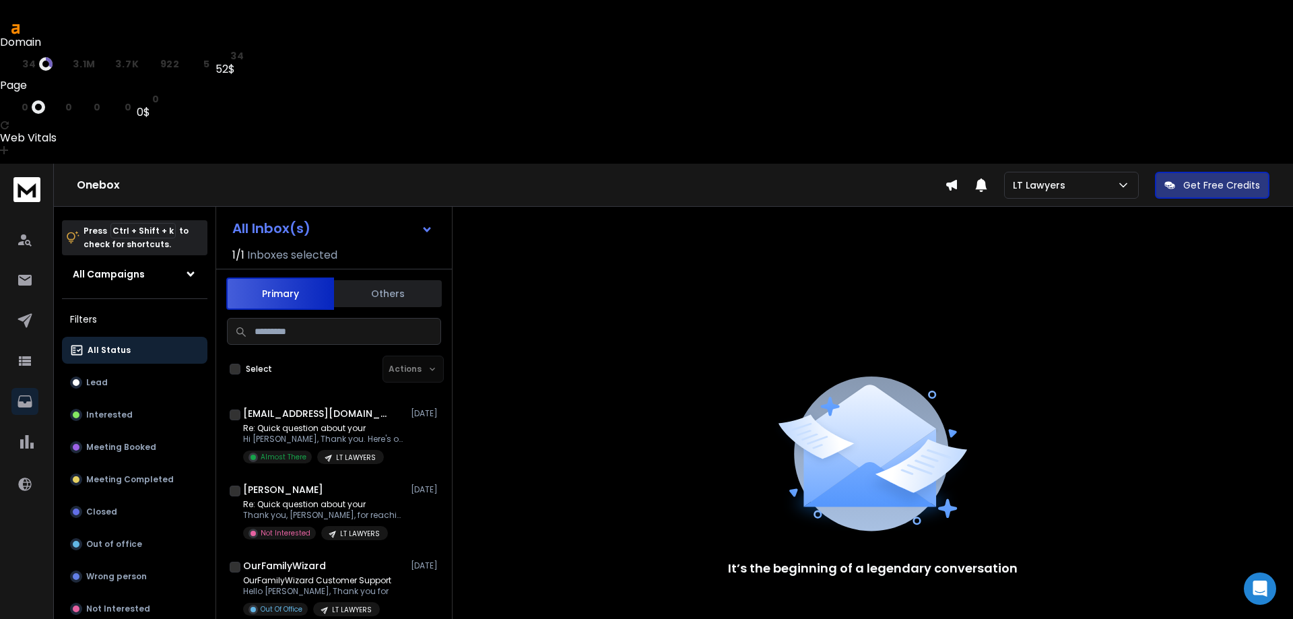
click at [392, 279] on button "Others" at bounding box center [388, 294] width 108 height 30
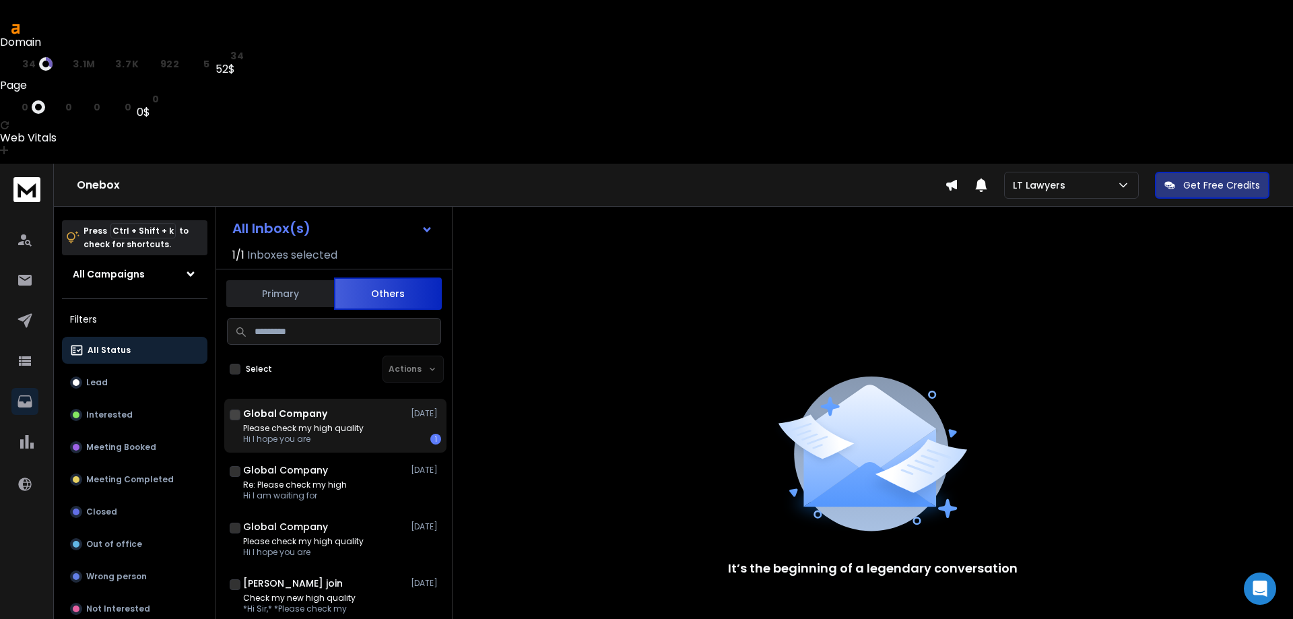
click at [355, 423] on p "Please check my high quality" at bounding box center [303, 428] width 120 height 11
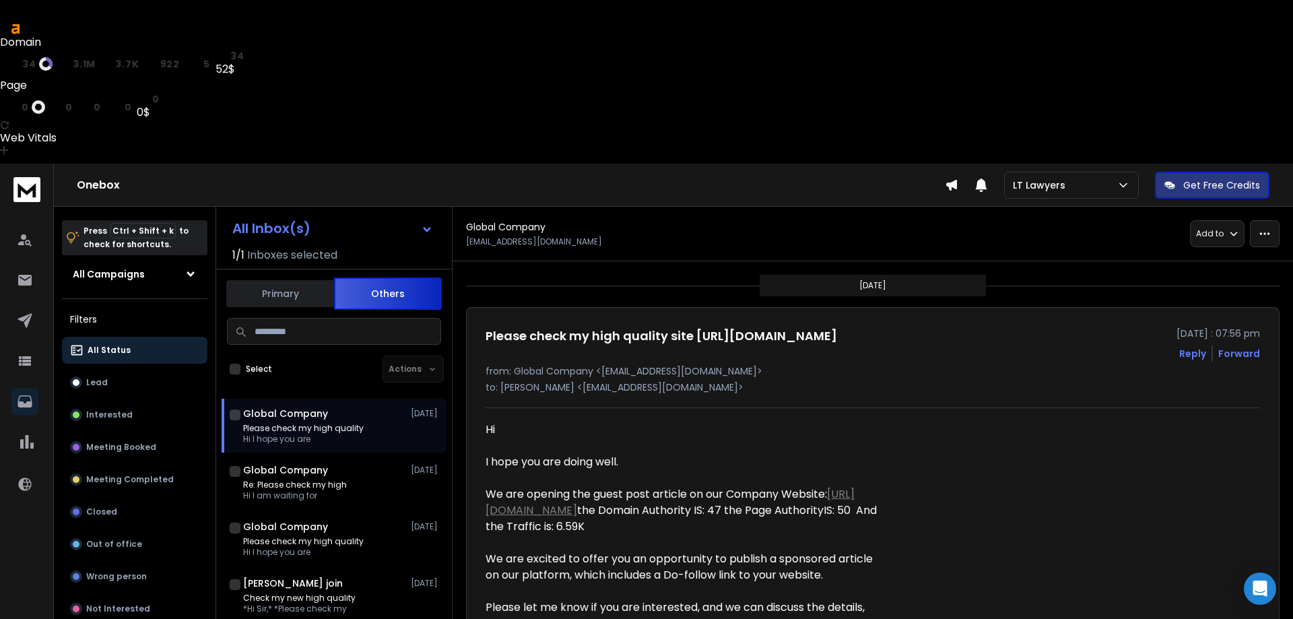
scroll to position [68, 0]
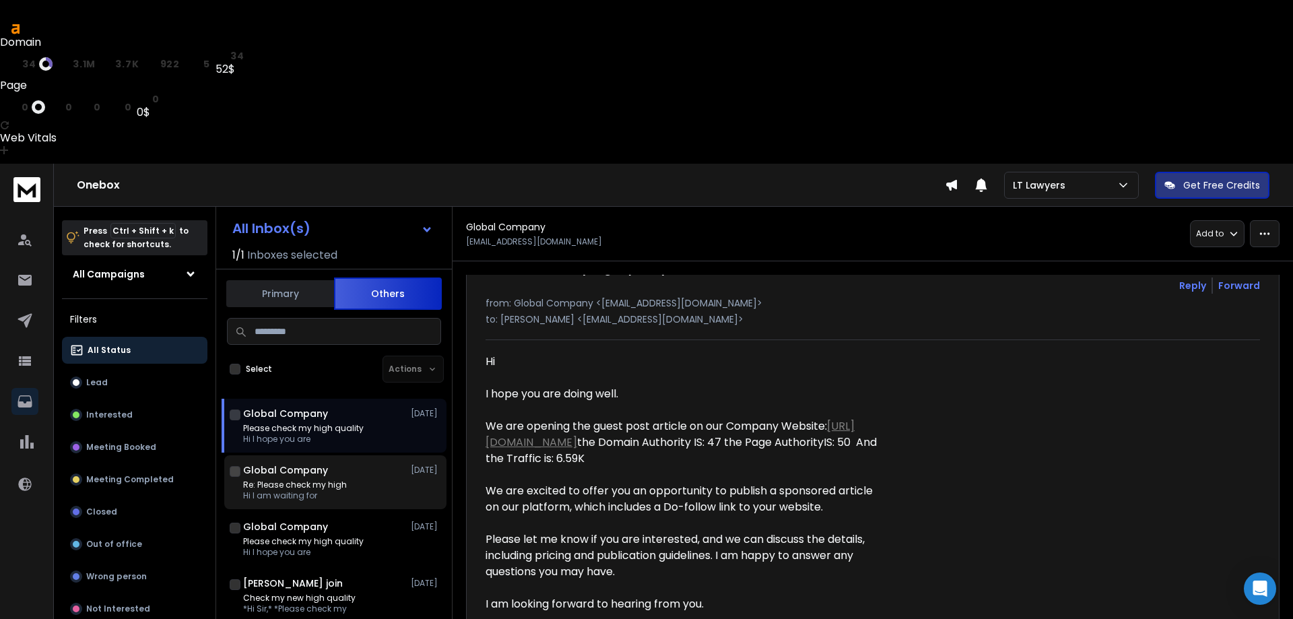
click at [271, 463] on h1 "Global Company" at bounding box center [285, 469] width 85 height 13
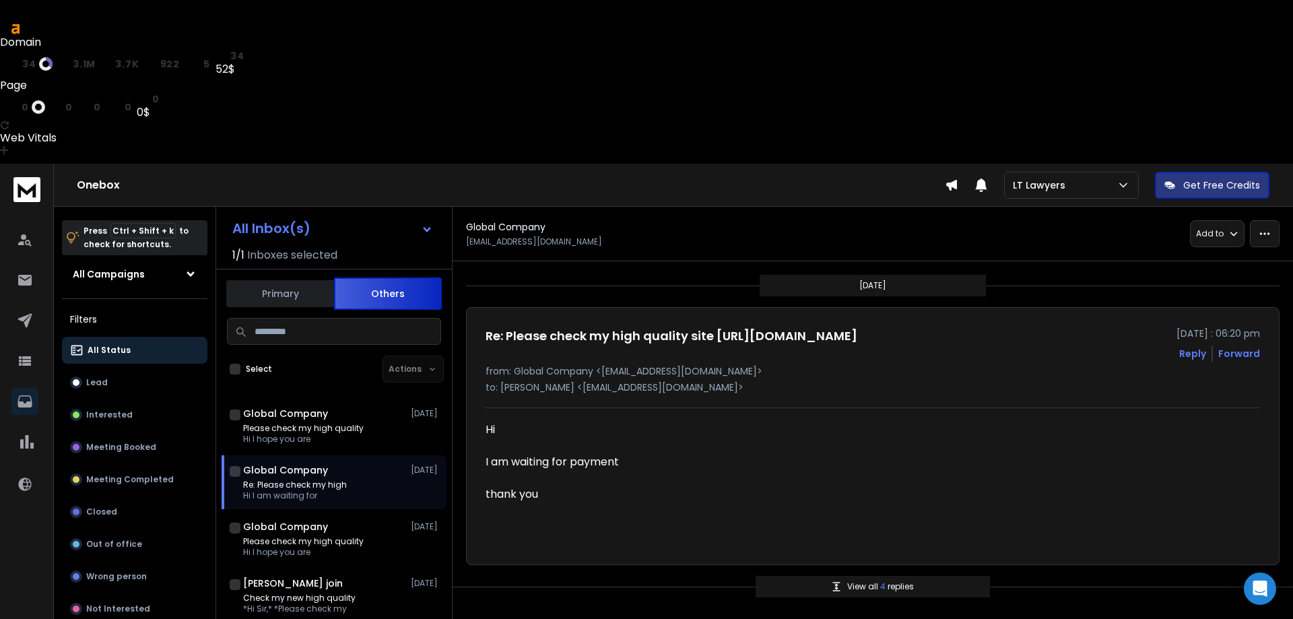
click at [882, 580] on span "4" at bounding box center [883, 585] width 7 height 11
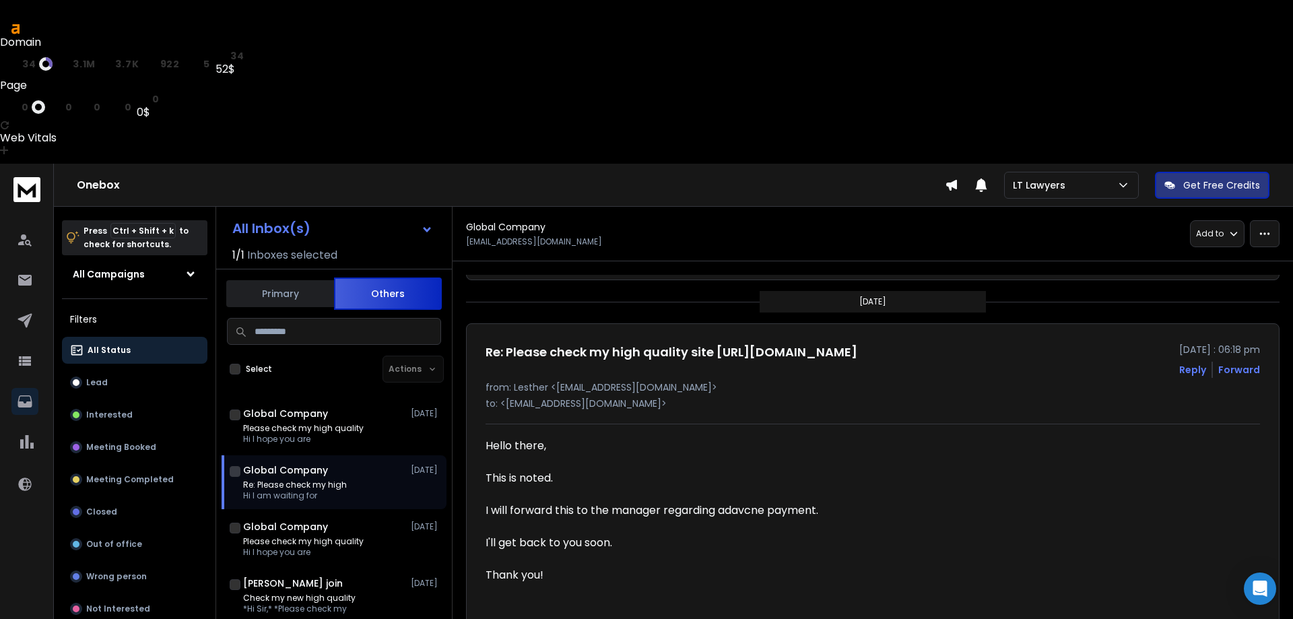
scroll to position [337, 0]
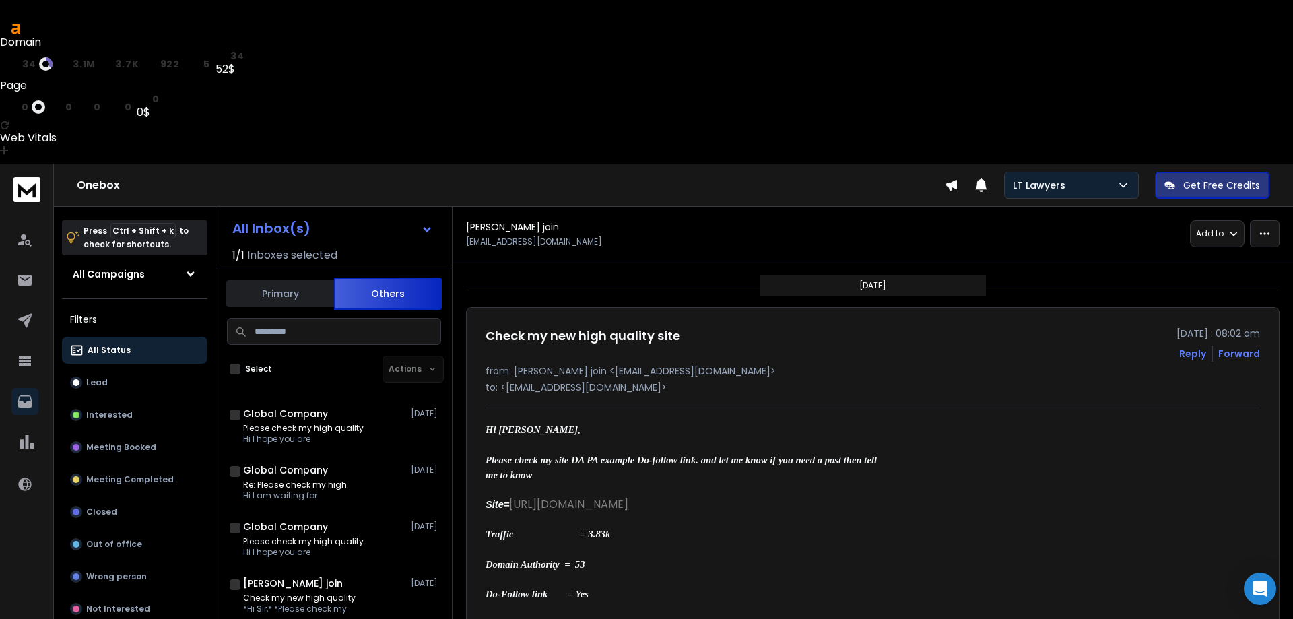
click at [1048, 178] on p "LT Lawyers" at bounding box center [1041, 184] width 58 height 13
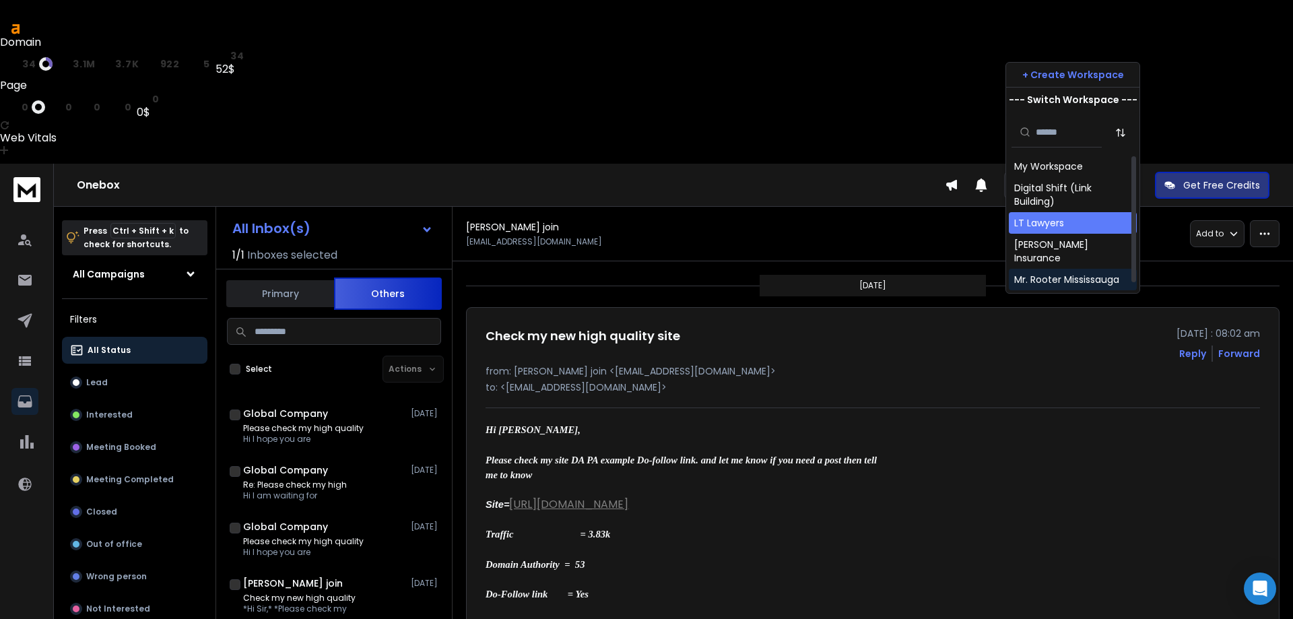
click at [1038, 273] on div "Mr. Rooter Mississauga" at bounding box center [1066, 279] width 105 height 13
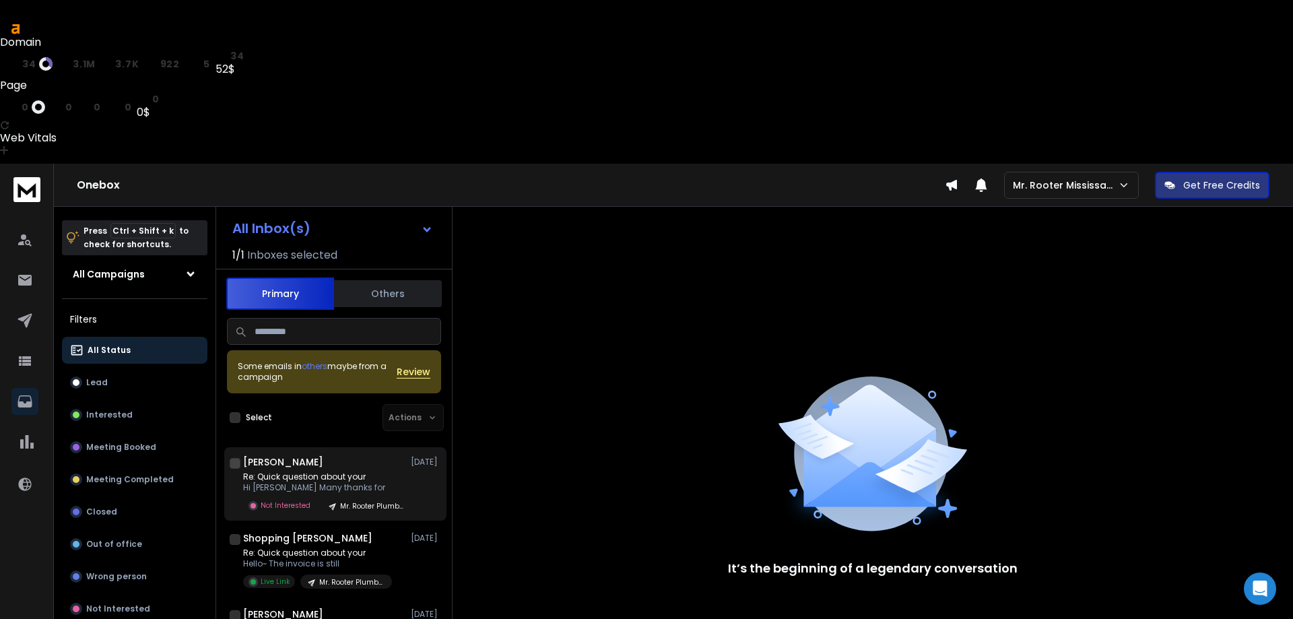
click at [350, 455] on div "[PERSON_NAME] [DATE]" at bounding box center [342, 461] width 198 height 13
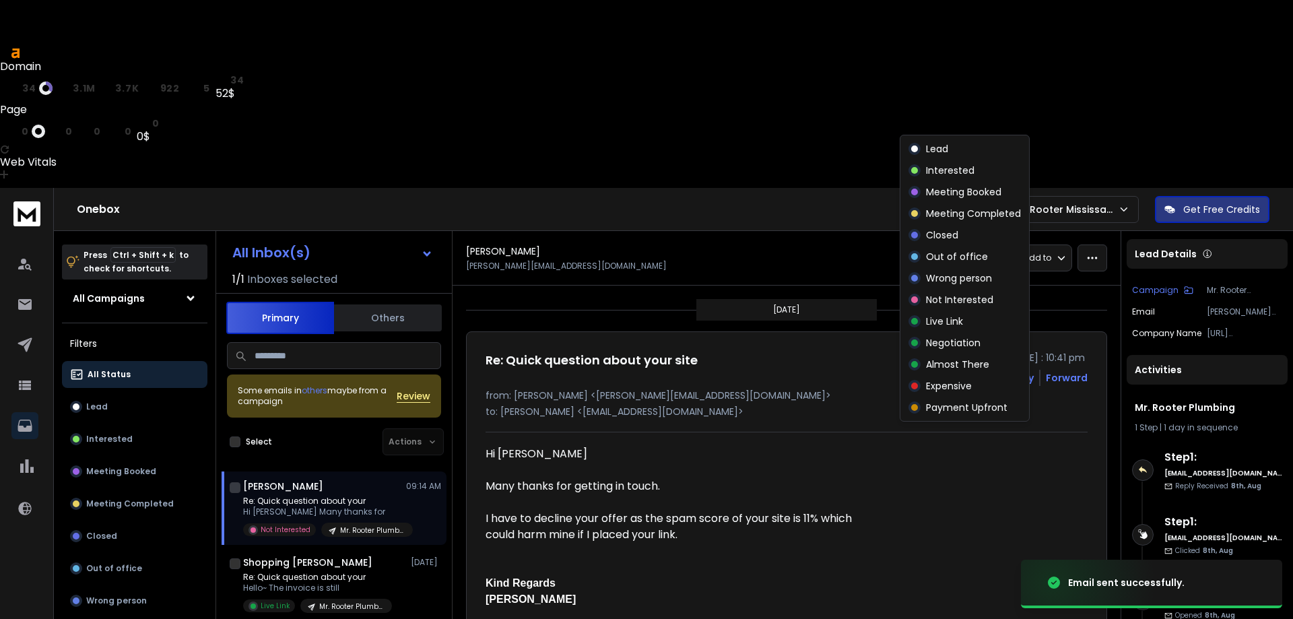
click at [961, 188] on div "Onebox Mr. Rooter Mississauga Get Free Credits Press Ctrl + Shift + k to check …" at bounding box center [646, 519] width 1293 height 662
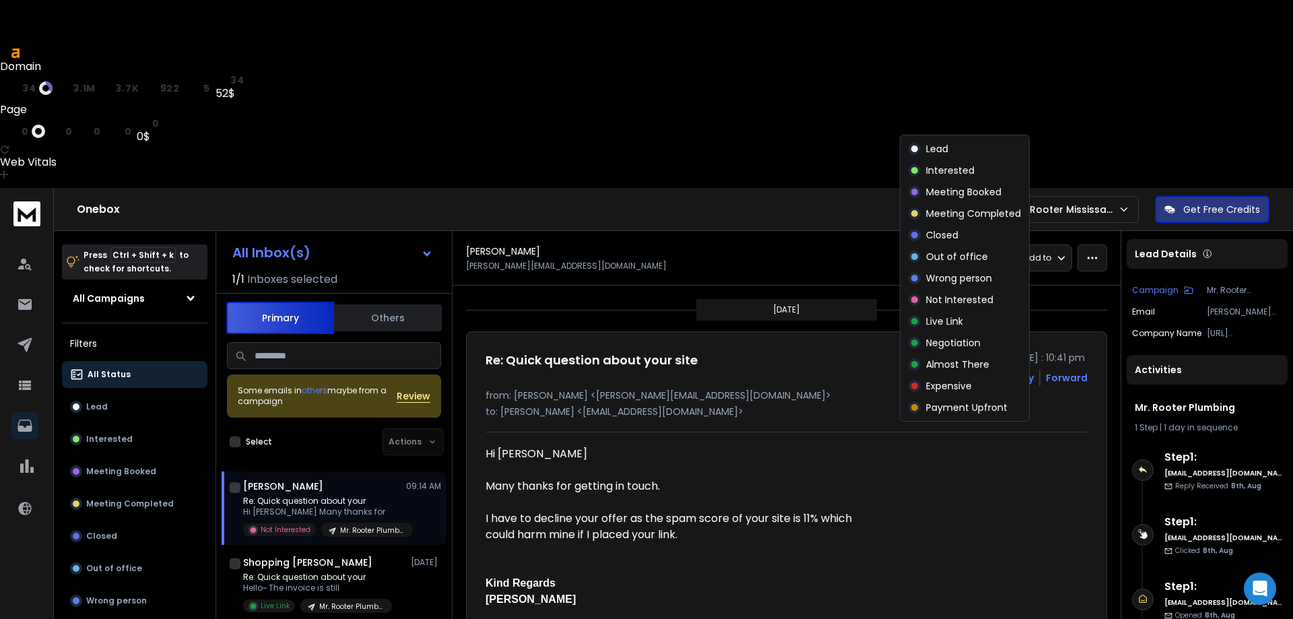
click at [817, 231] on div "[PERSON_NAME] [PERSON_NAME] [PERSON_NAME][EMAIL_ADDRESS][DOMAIN_NAME] Not Inter…" at bounding box center [786, 258] width 668 height 55
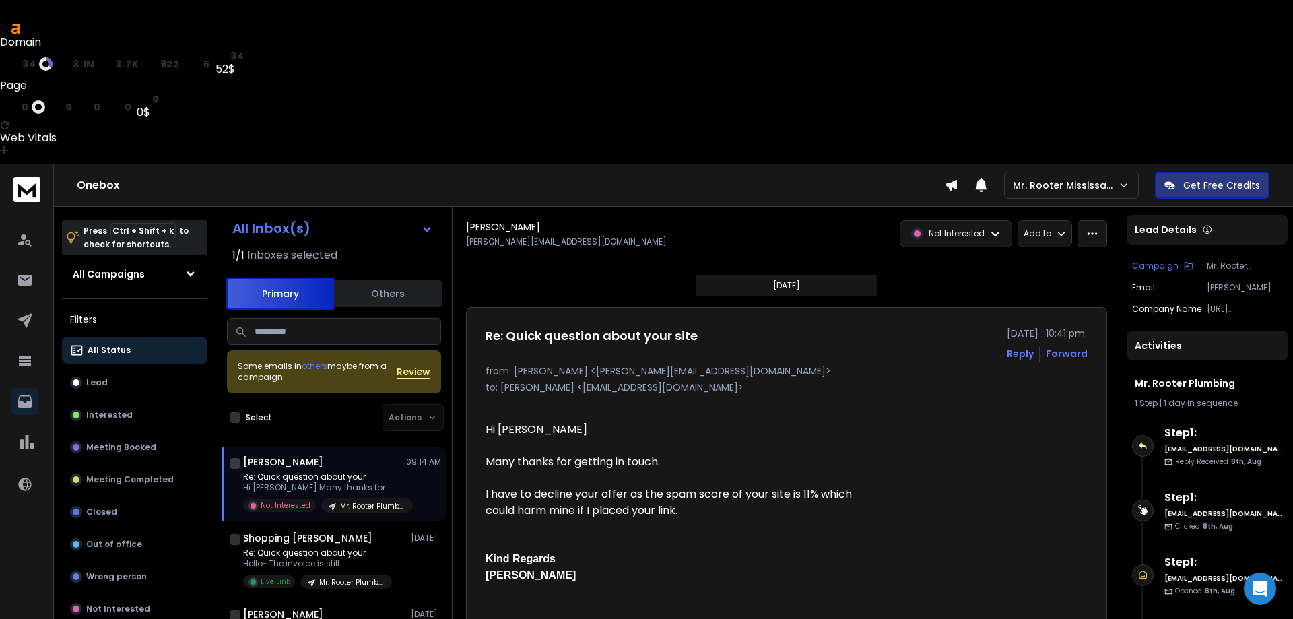
click at [409, 279] on button "Others" at bounding box center [388, 294] width 108 height 30
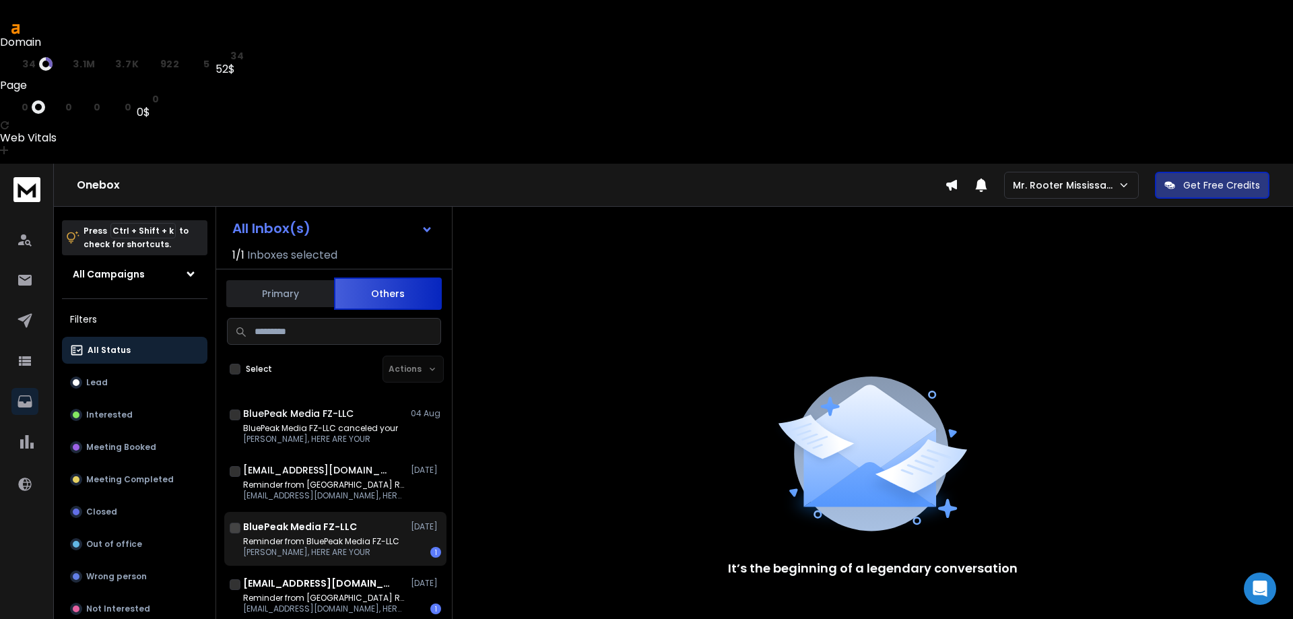
click at [358, 520] on div "BluePeak Media FZ-LLC [DATE]" at bounding box center [342, 526] width 198 height 13
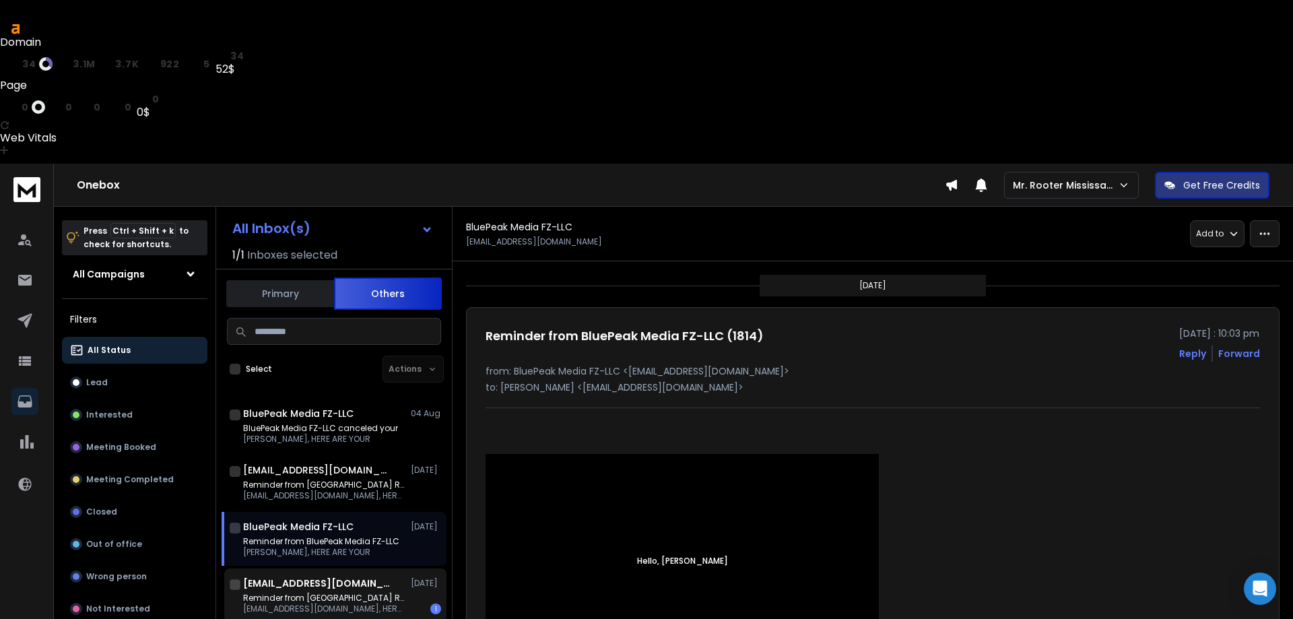
click at [352, 568] on div "[EMAIL_ADDRESS][DOMAIN_NAME] [DATE] Reminder from [GEOGRAPHIC_DATA] Resellers […" at bounding box center [335, 595] width 222 height 54
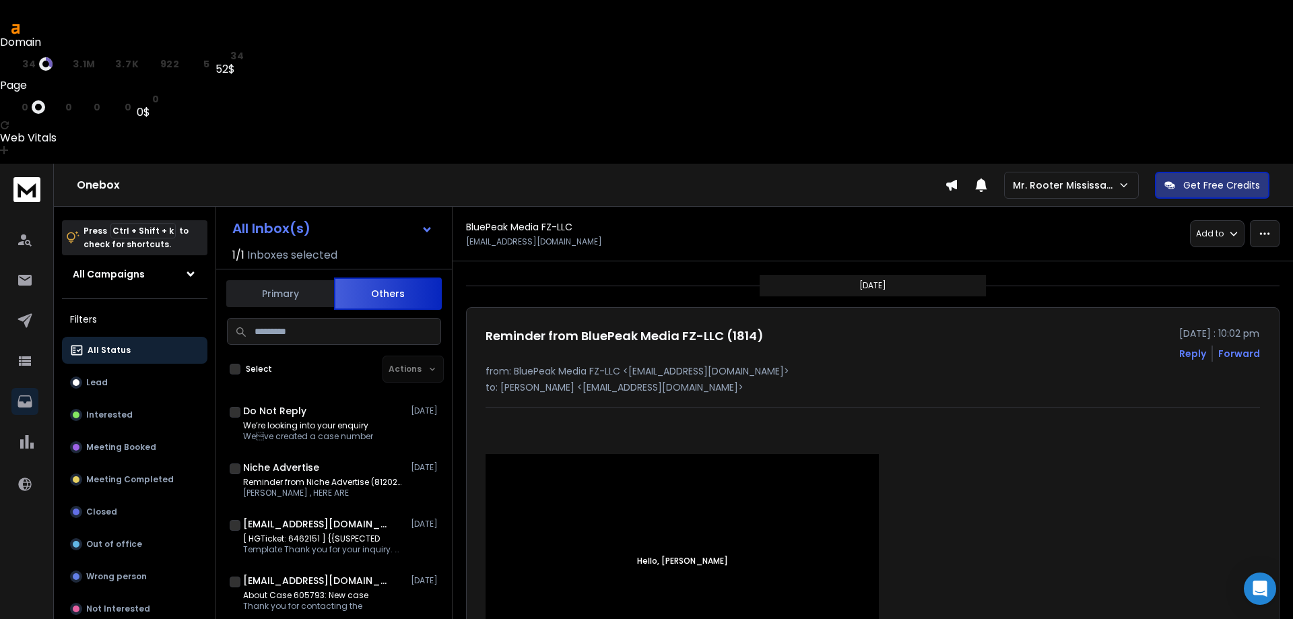
scroll to position [673, 0]
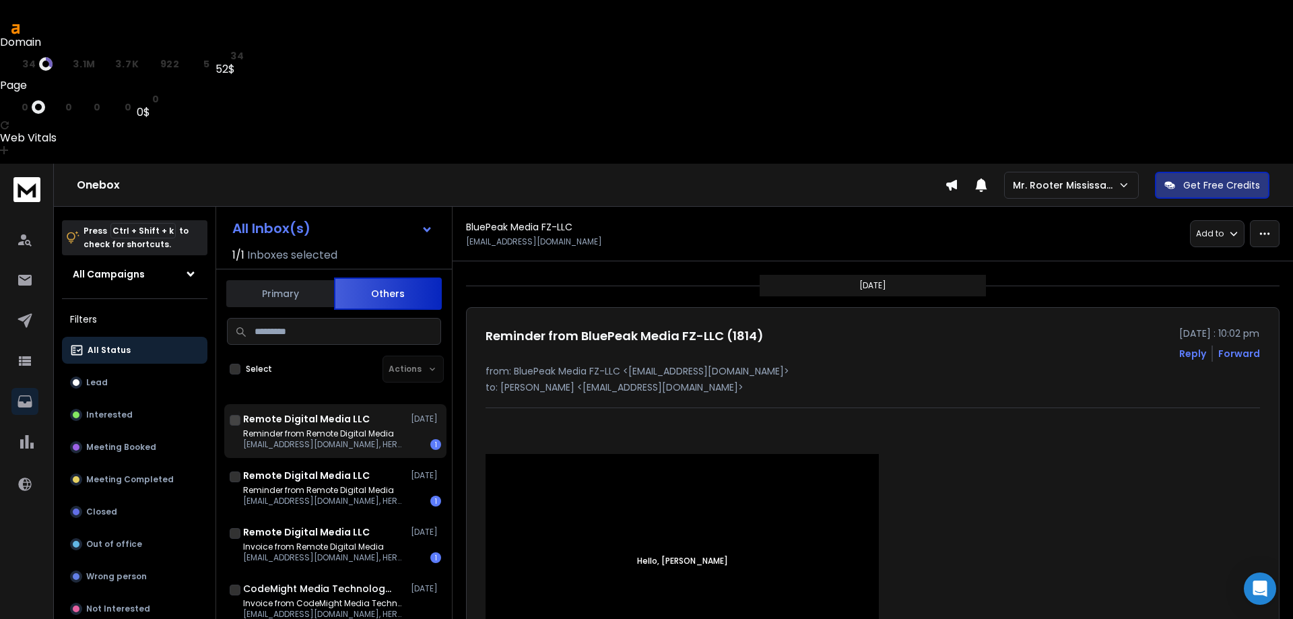
click at [325, 428] on p "Reminder from Remote Digital Media" at bounding box center [324, 433] width 162 height 11
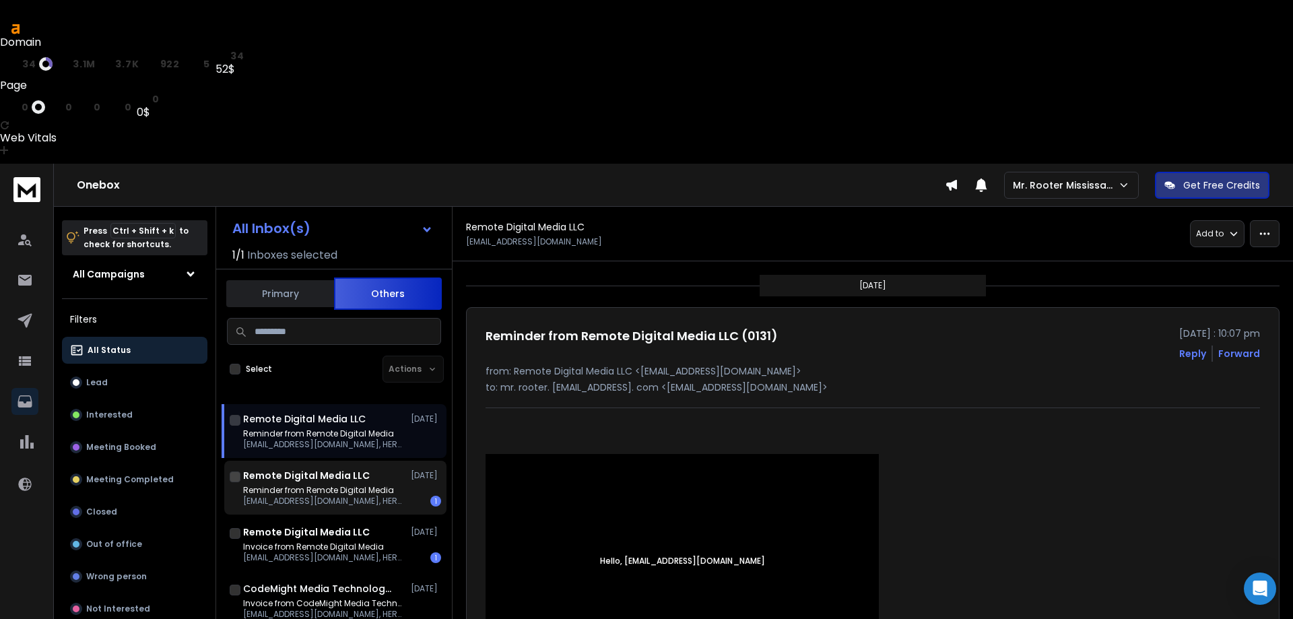
click at [325, 485] on p "Reminder from Remote Digital Media" at bounding box center [324, 490] width 162 height 11
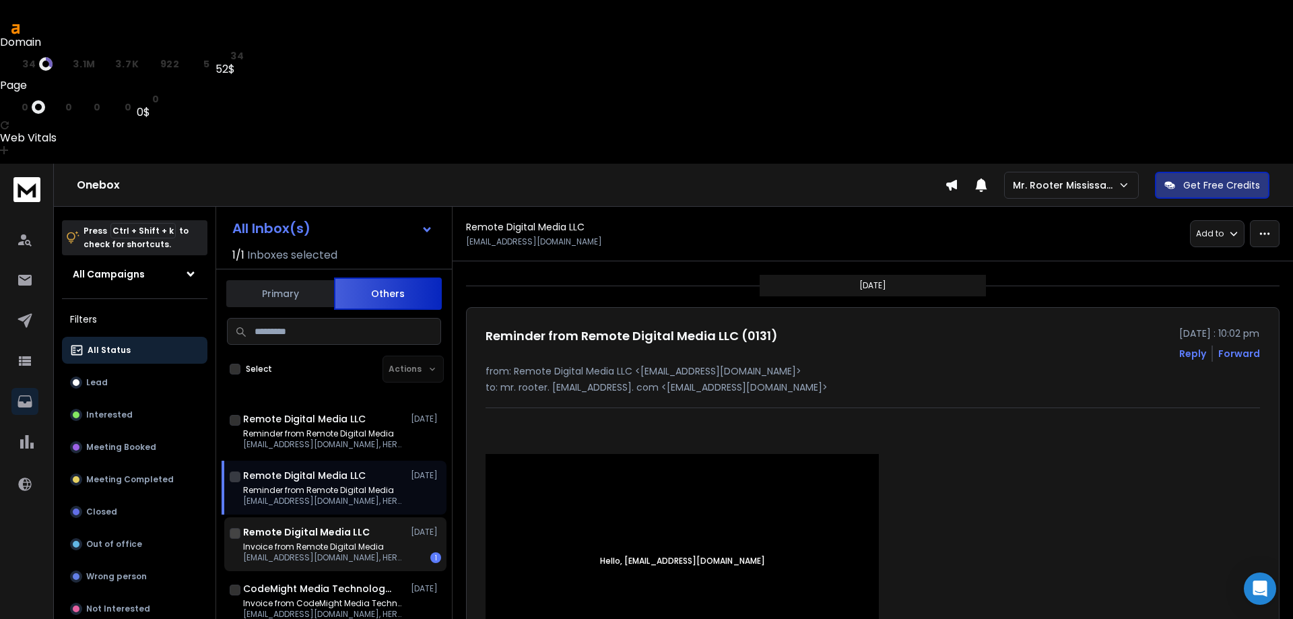
click at [350, 541] on p "Invoice from Remote Digital Media" at bounding box center [324, 546] width 162 height 11
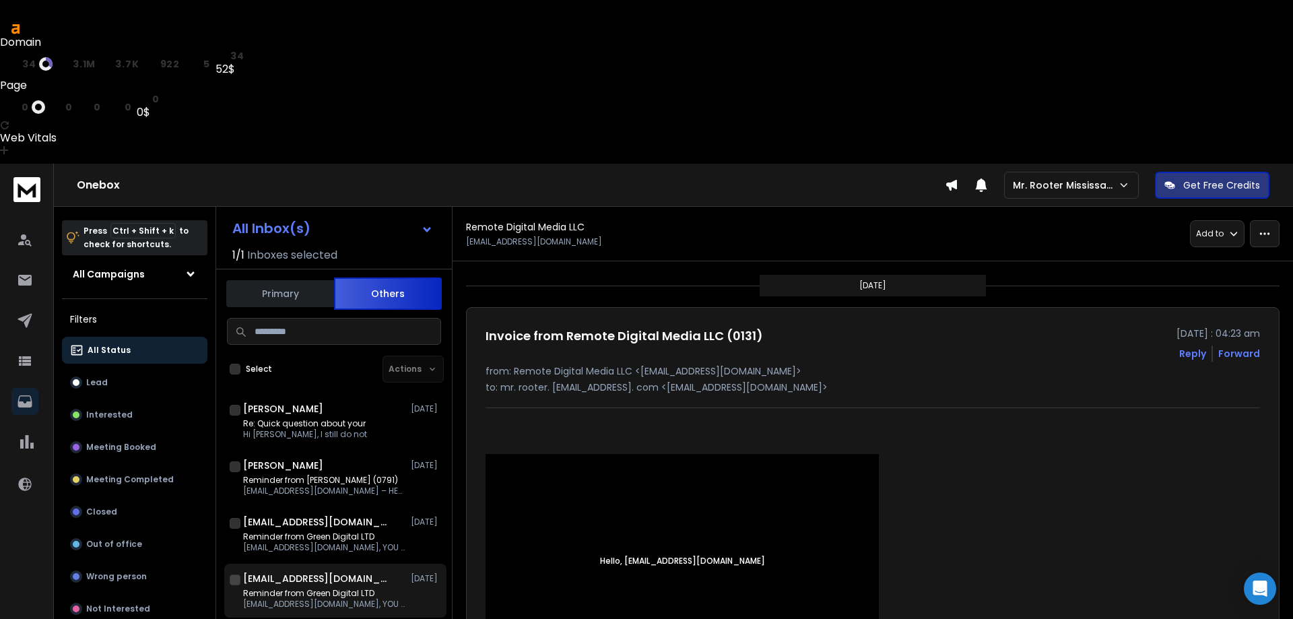
scroll to position [2472, 0]
